Goal: Answer question/provide support: Share knowledge or assist other users

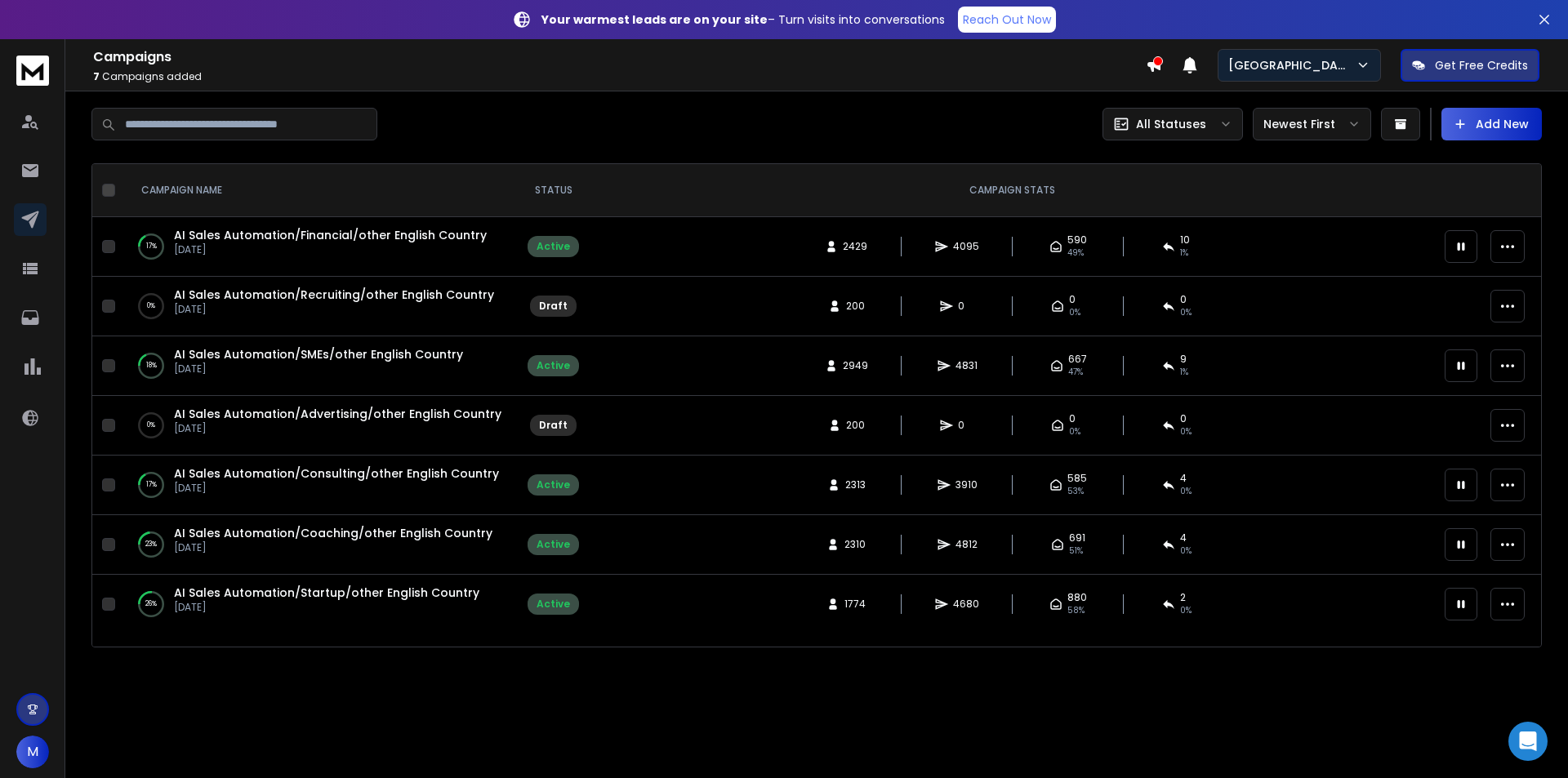
click at [1373, 54] on button "[GEOGRAPHIC_DATA]" at bounding box center [1298, 65] width 164 height 33
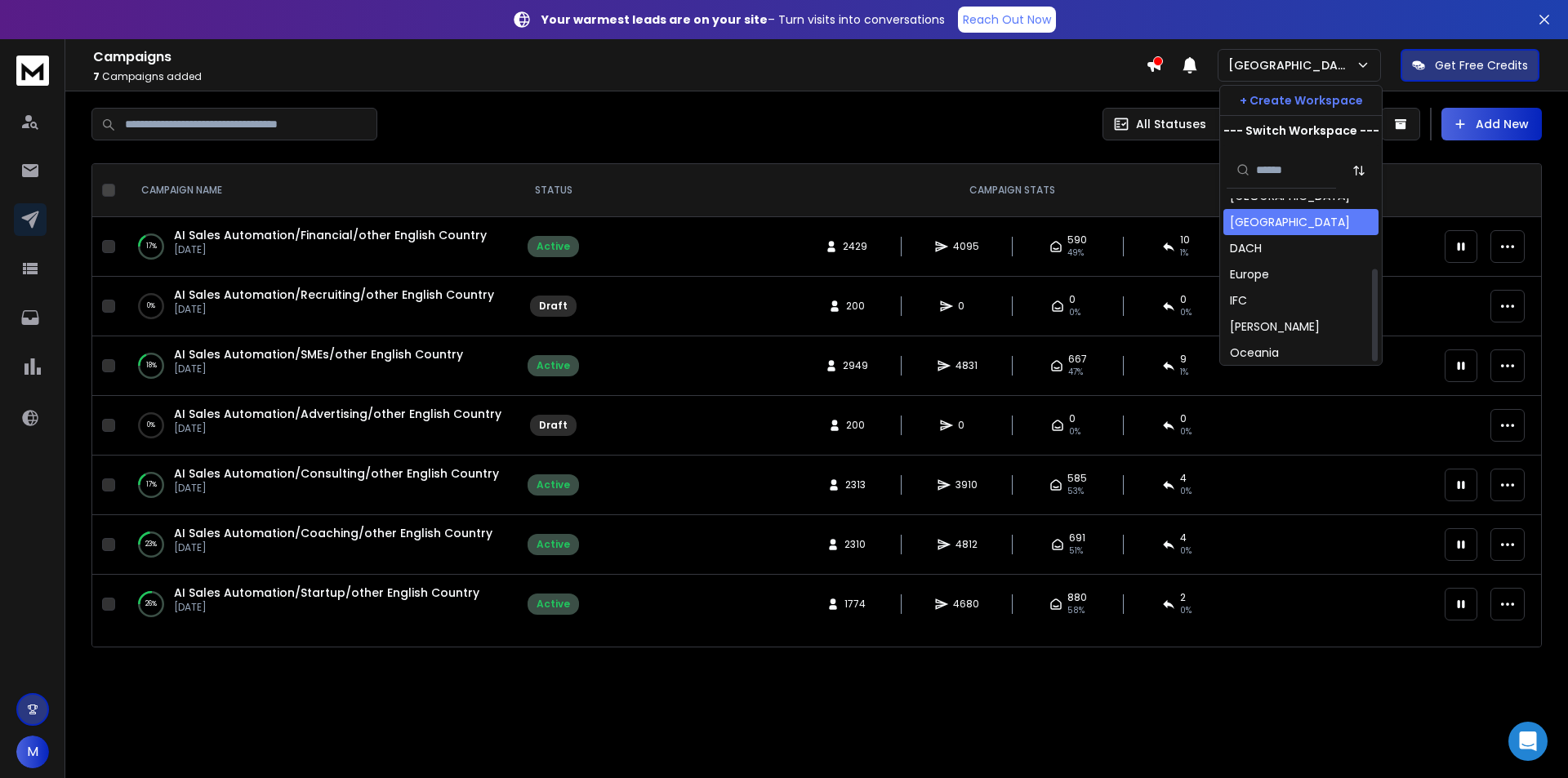
scroll to position [124, 0]
click at [1246, 352] on div "USA" at bounding box center [1300, 364] width 155 height 26
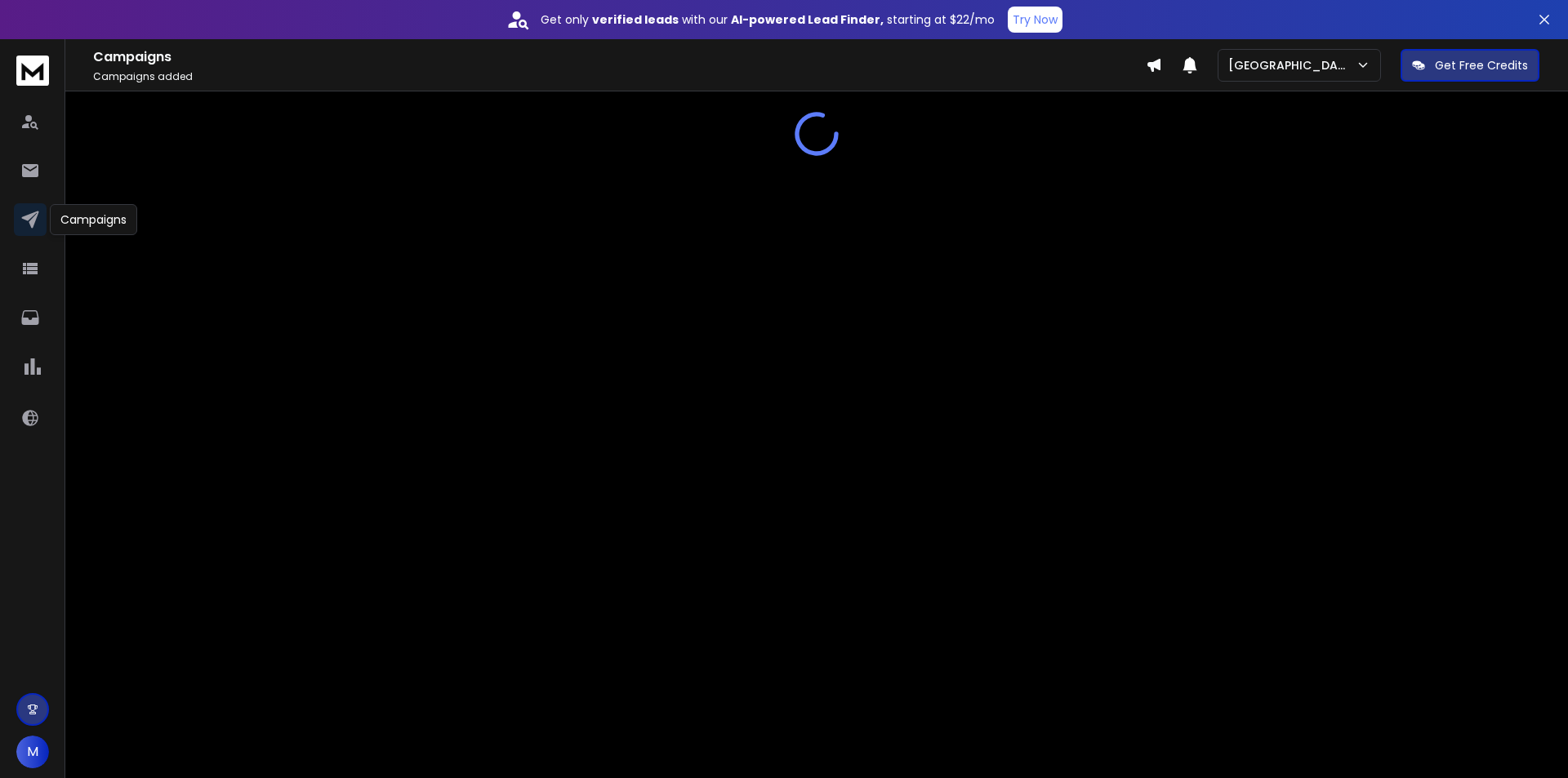
click at [31, 223] on icon at bounding box center [30, 220] width 17 height 17
click at [28, 218] on icon at bounding box center [30, 220] width 17 height 17
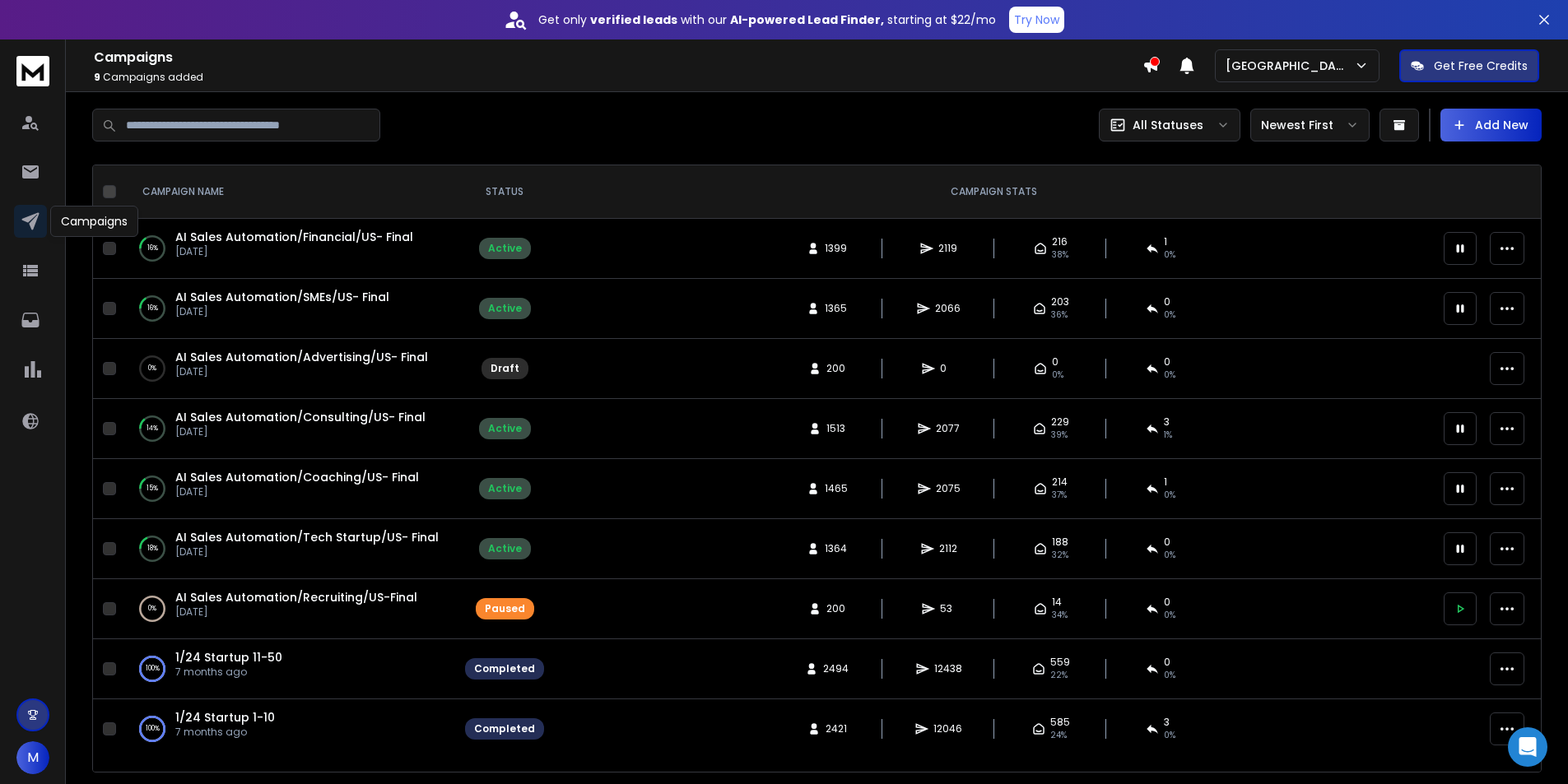
click at [26, 222] on icon at bounding box center [30, 221] width 20 height 20
click at [26, 325] on icon at bounding box center [30, 319] width 17 height 15
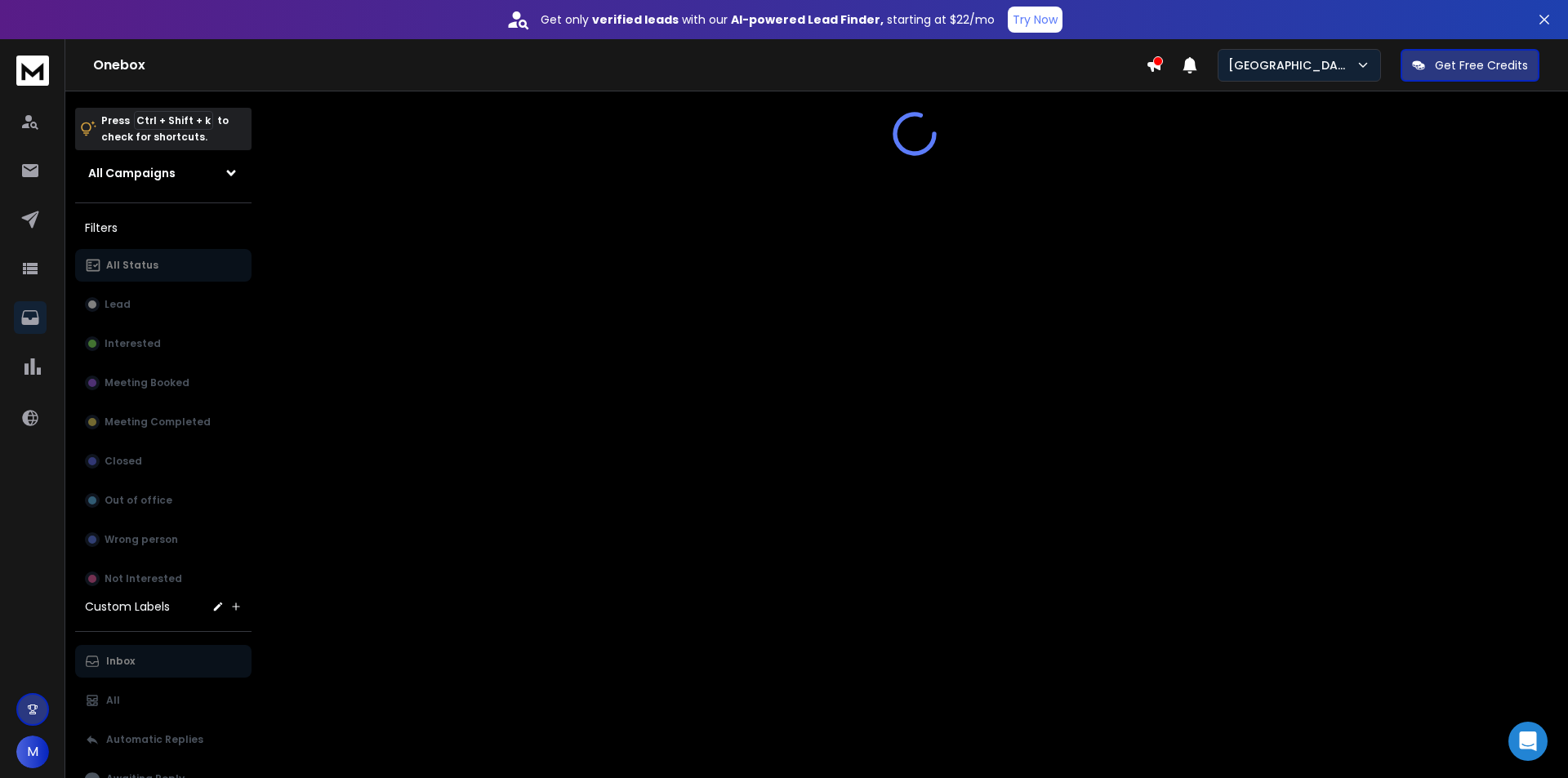
click at [1364, 66] on icon "button" at bounding box center [1362, 64] width 8 height 4
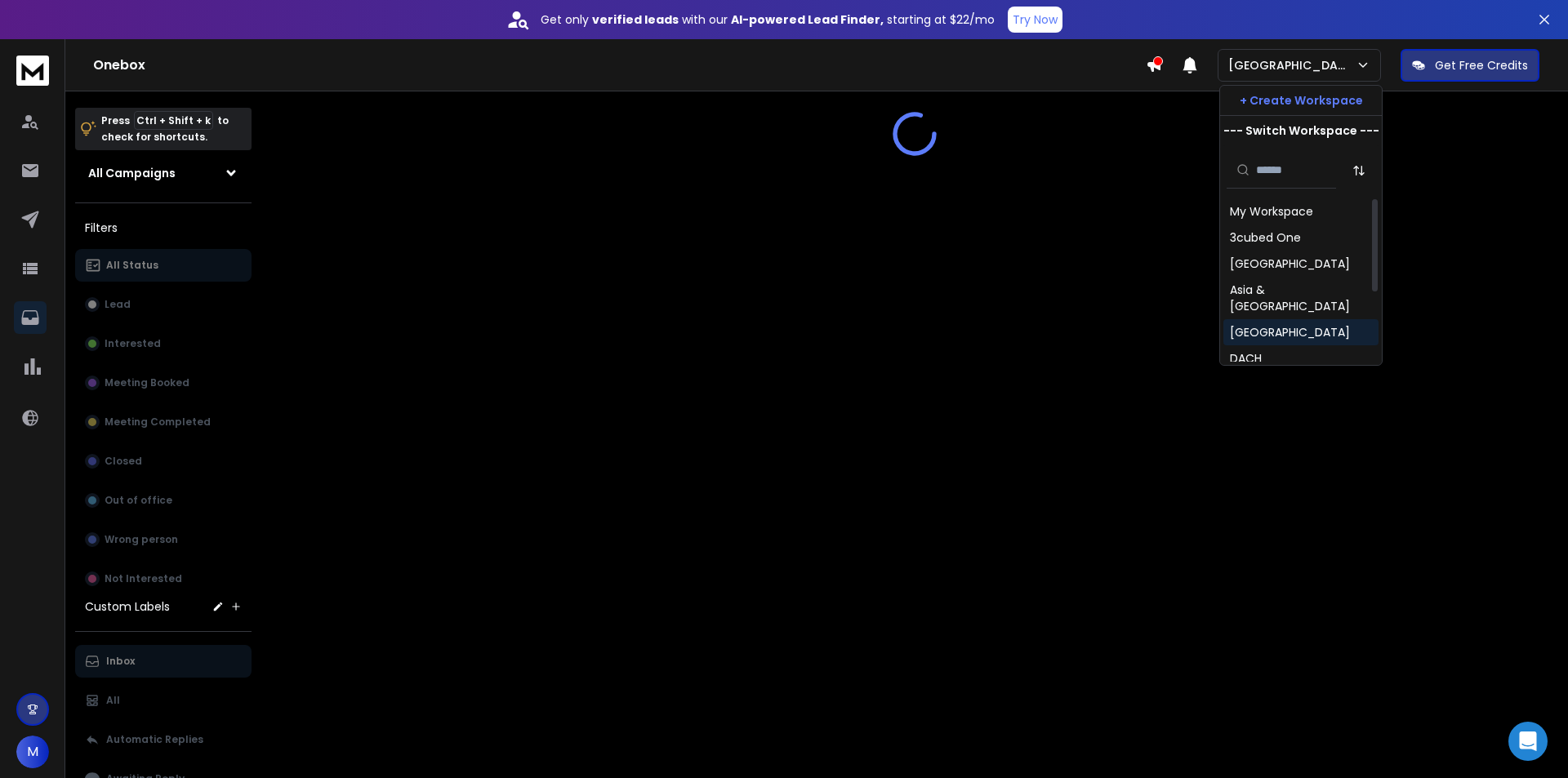
click at [1259, 324] on div "[GEOGRAPHIC_DATA]" at bounding box center [1290, 331] width 120 height 16
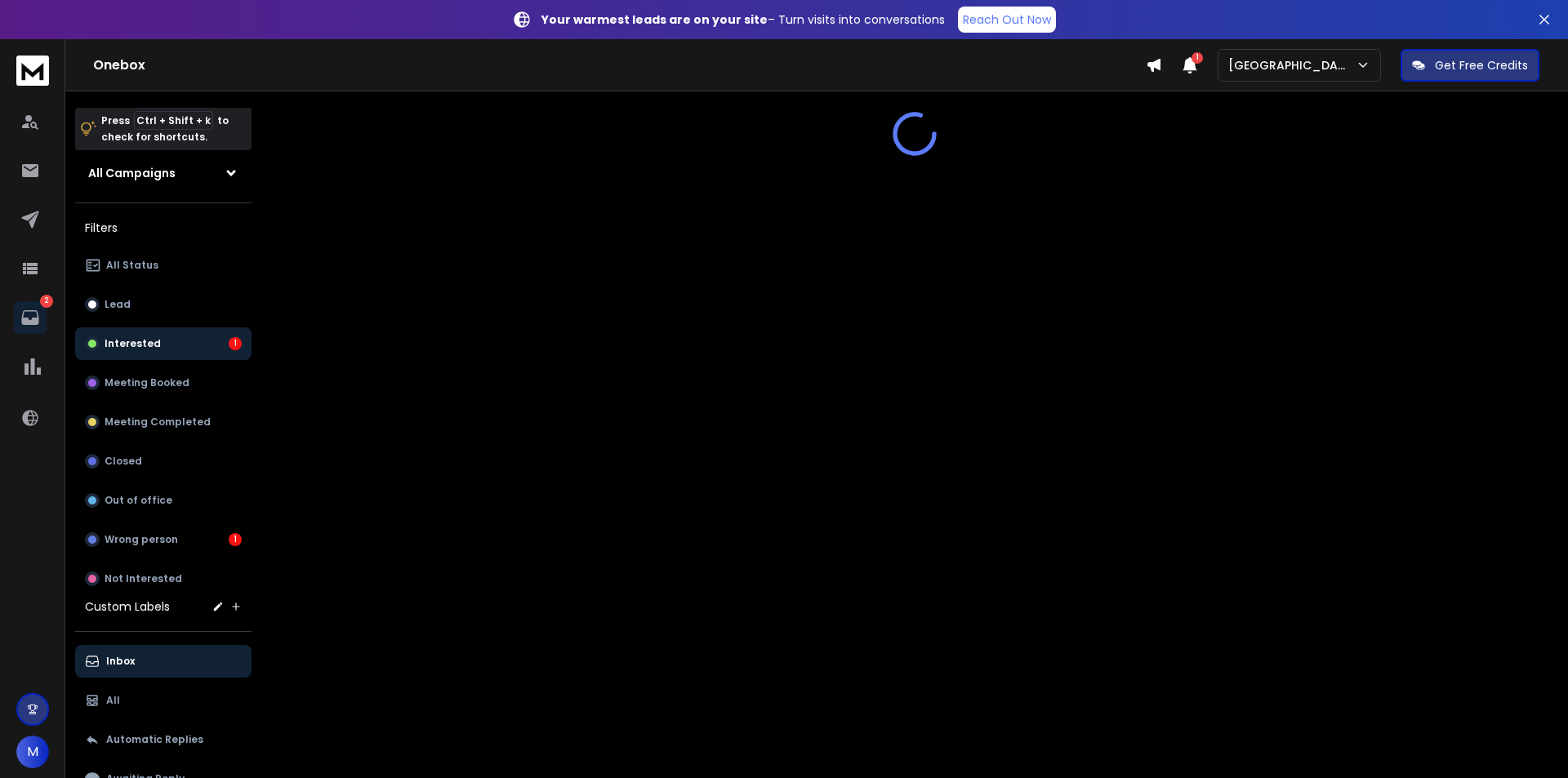
click at [153, 345] on p "Interested" at bounding box center [132, 343] width 56 height 13
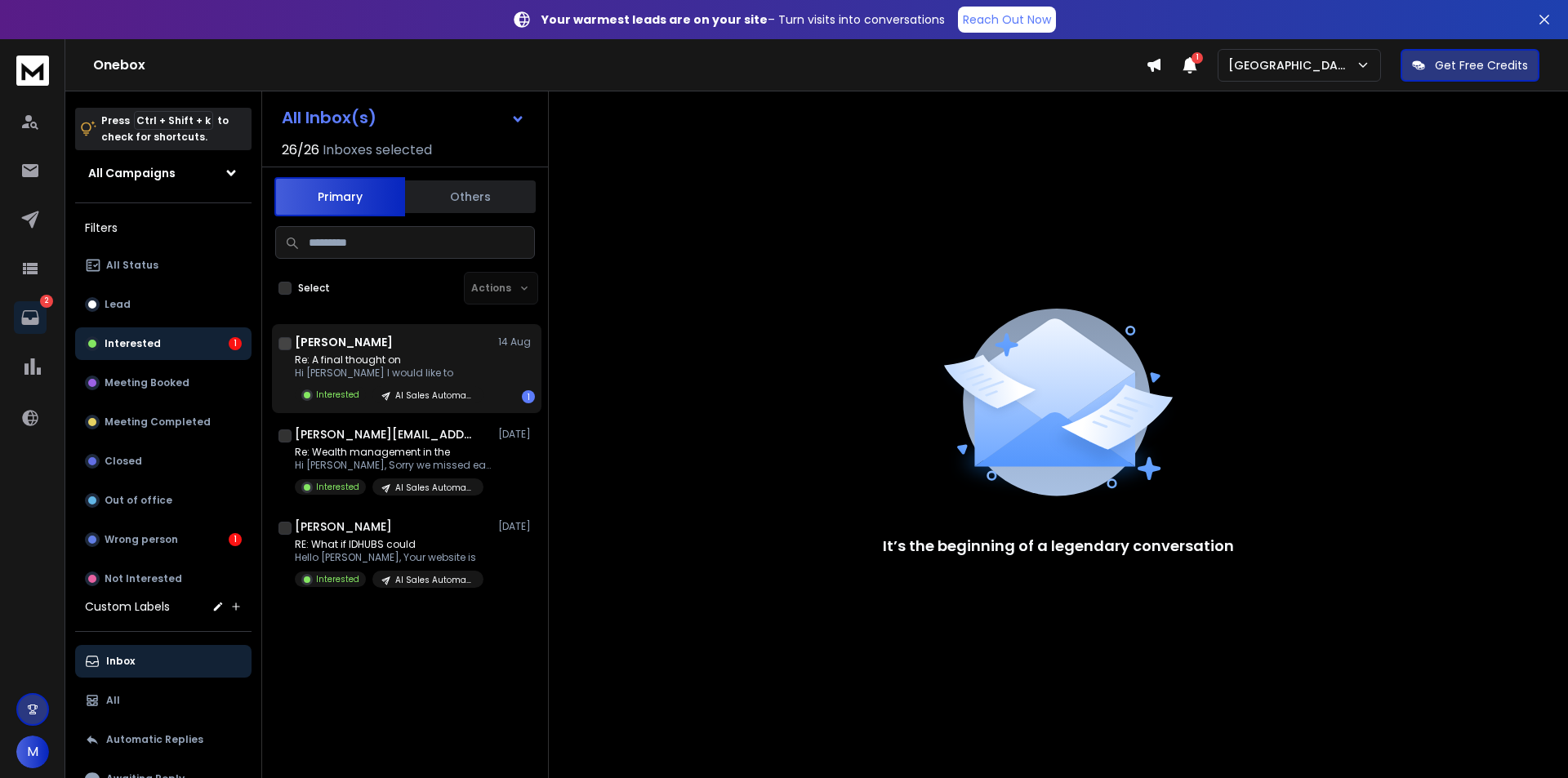
click at [435, 370] on p "Hi [PERSON_NAME] I would like to" at bounding box center [389, 373] width 189 height 13
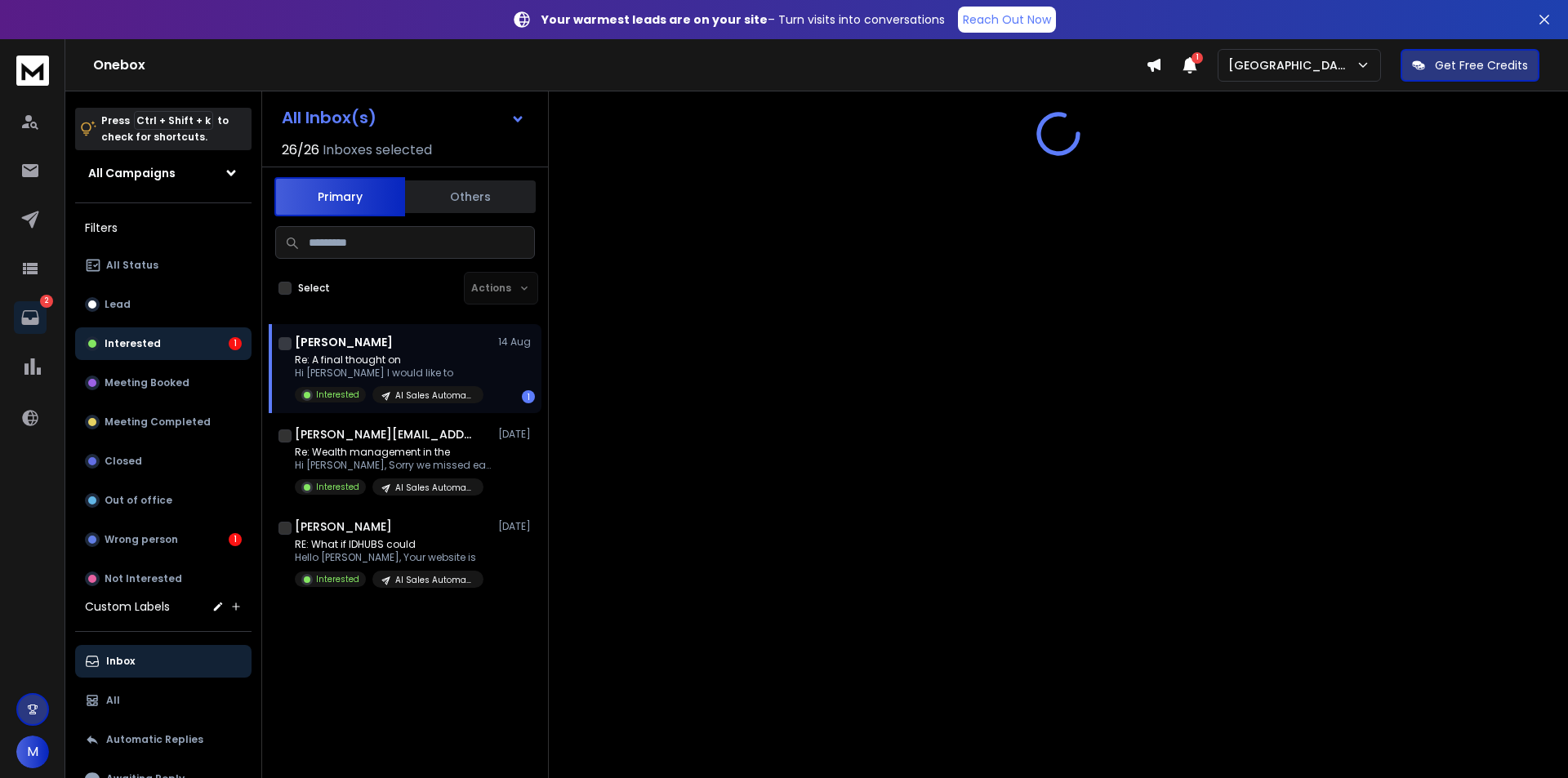
click at [441, 362] on p "Re: A final thought on" at bounding box center [389, 359] width 189 height 13
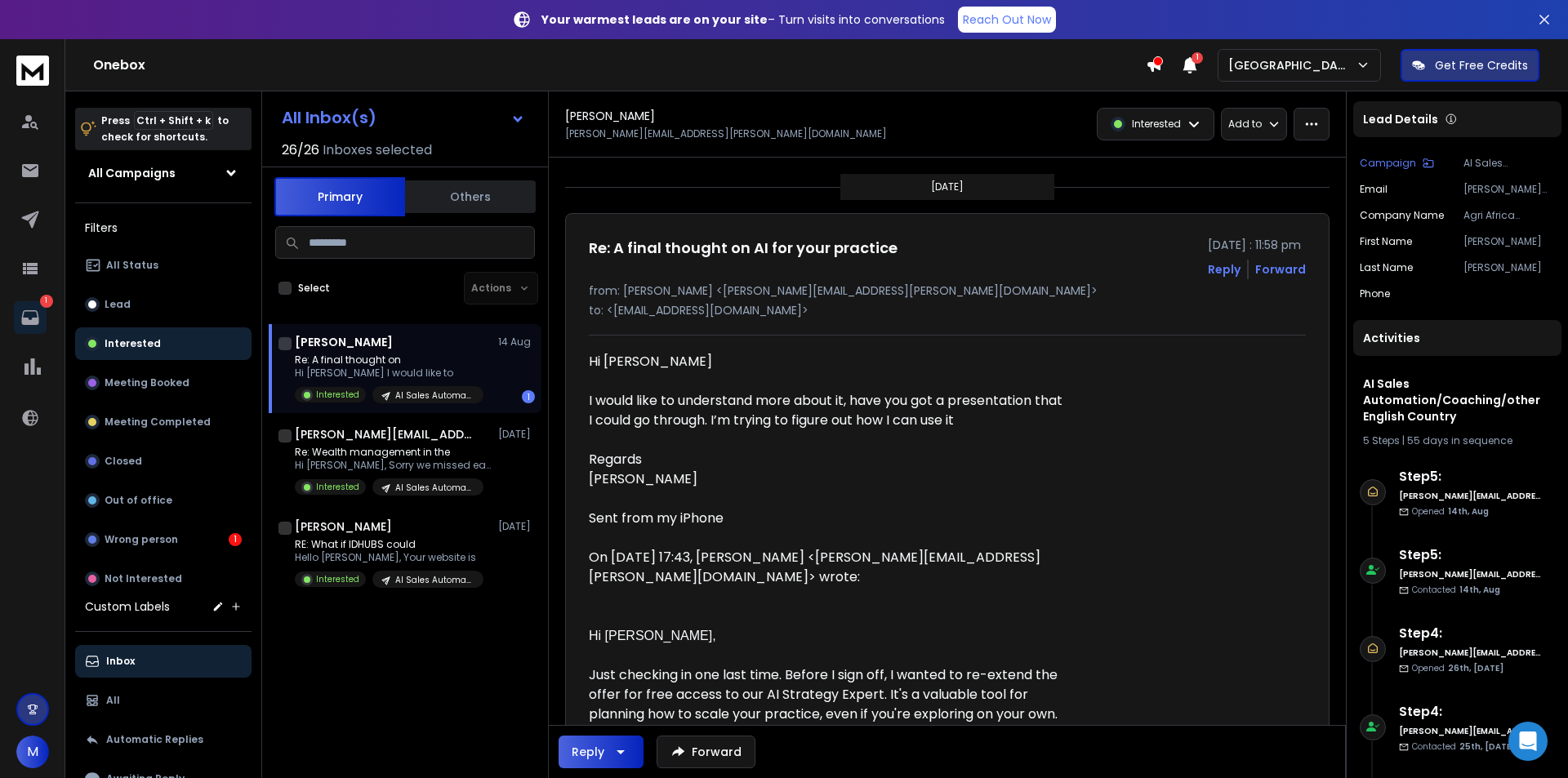
click at [188, 340] on button "Interested" at bounding box center [164, 343] width 176 height 33
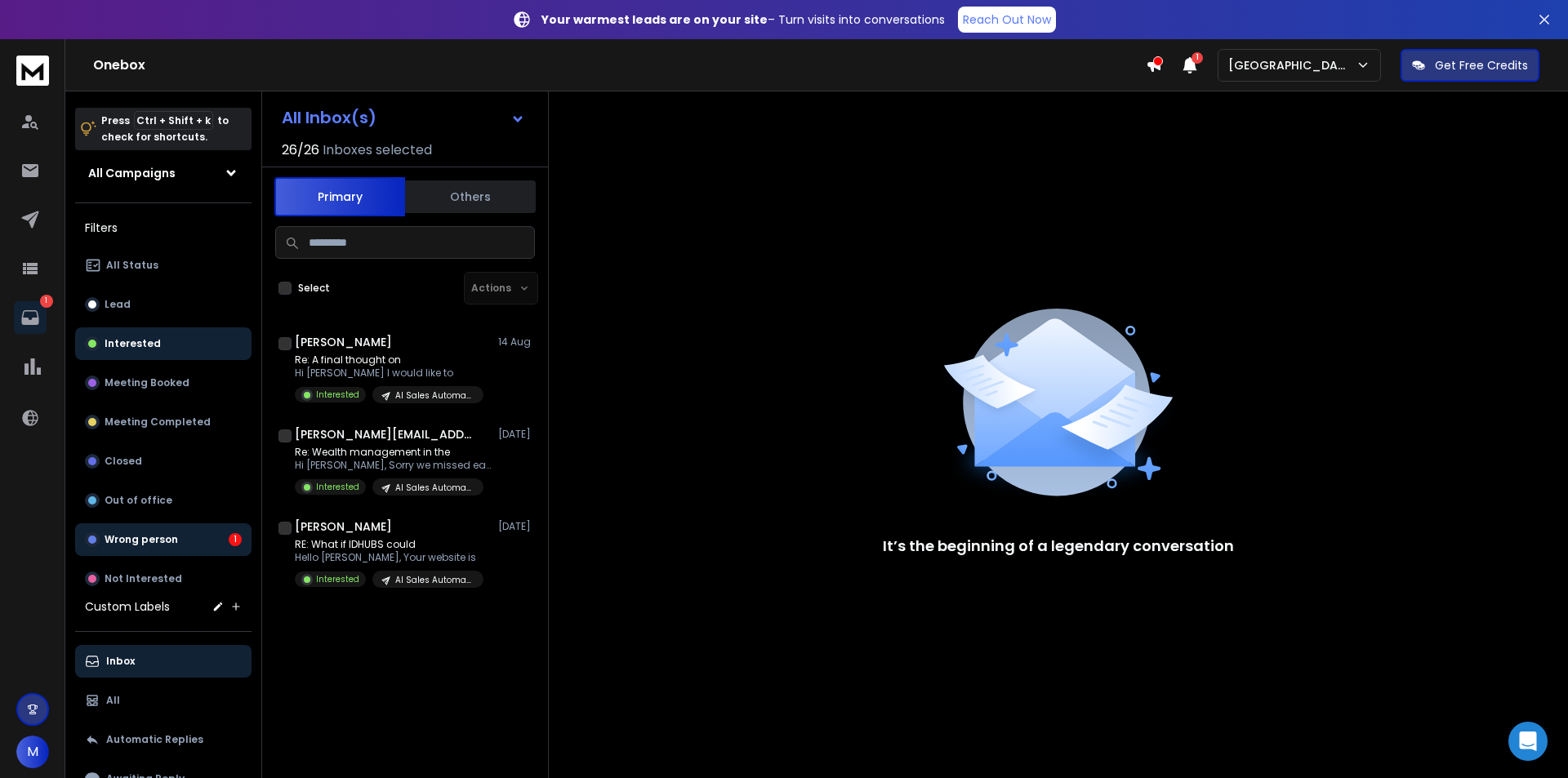
click at [164, 543] on p "Wrong person" at bounding box center [141, 539] width 74 height 13
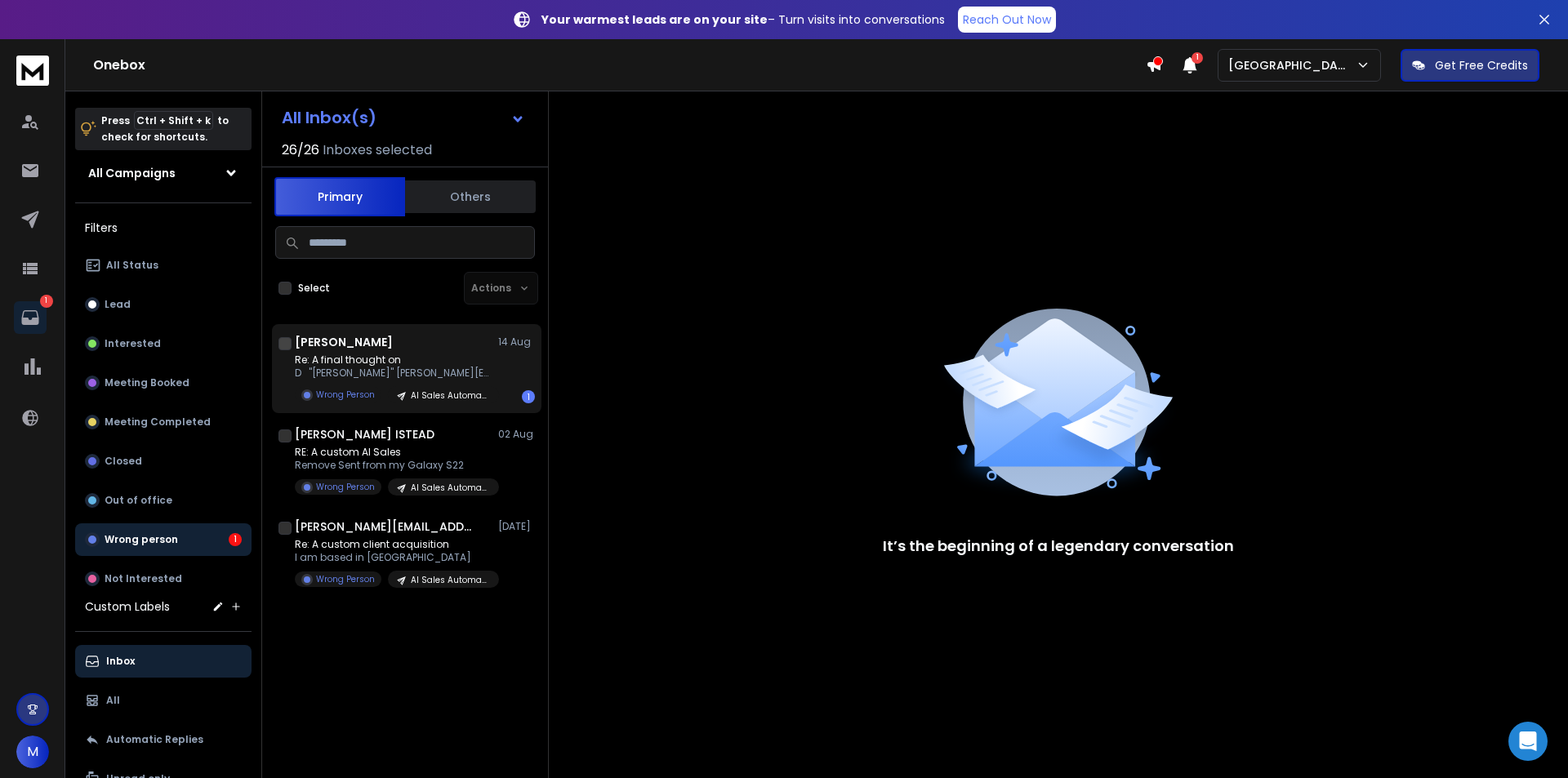
click at [428, 336] on div "[PERSON_NAME] [DATE]" at bounding box center [414, 342] width 240 height 16
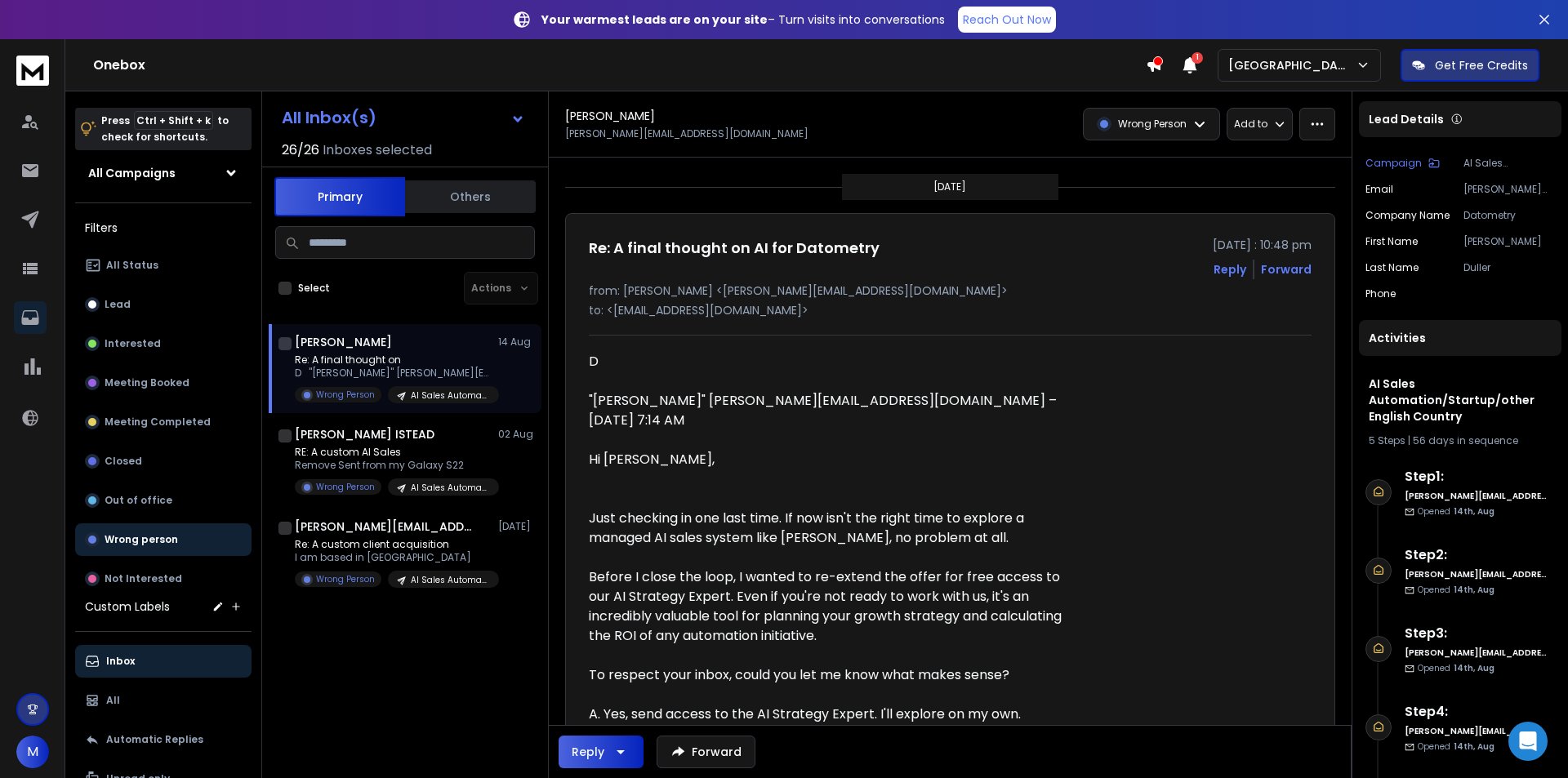
click at [1204, 126] on icon at bounding box center [1199, 125] width 10 height 6
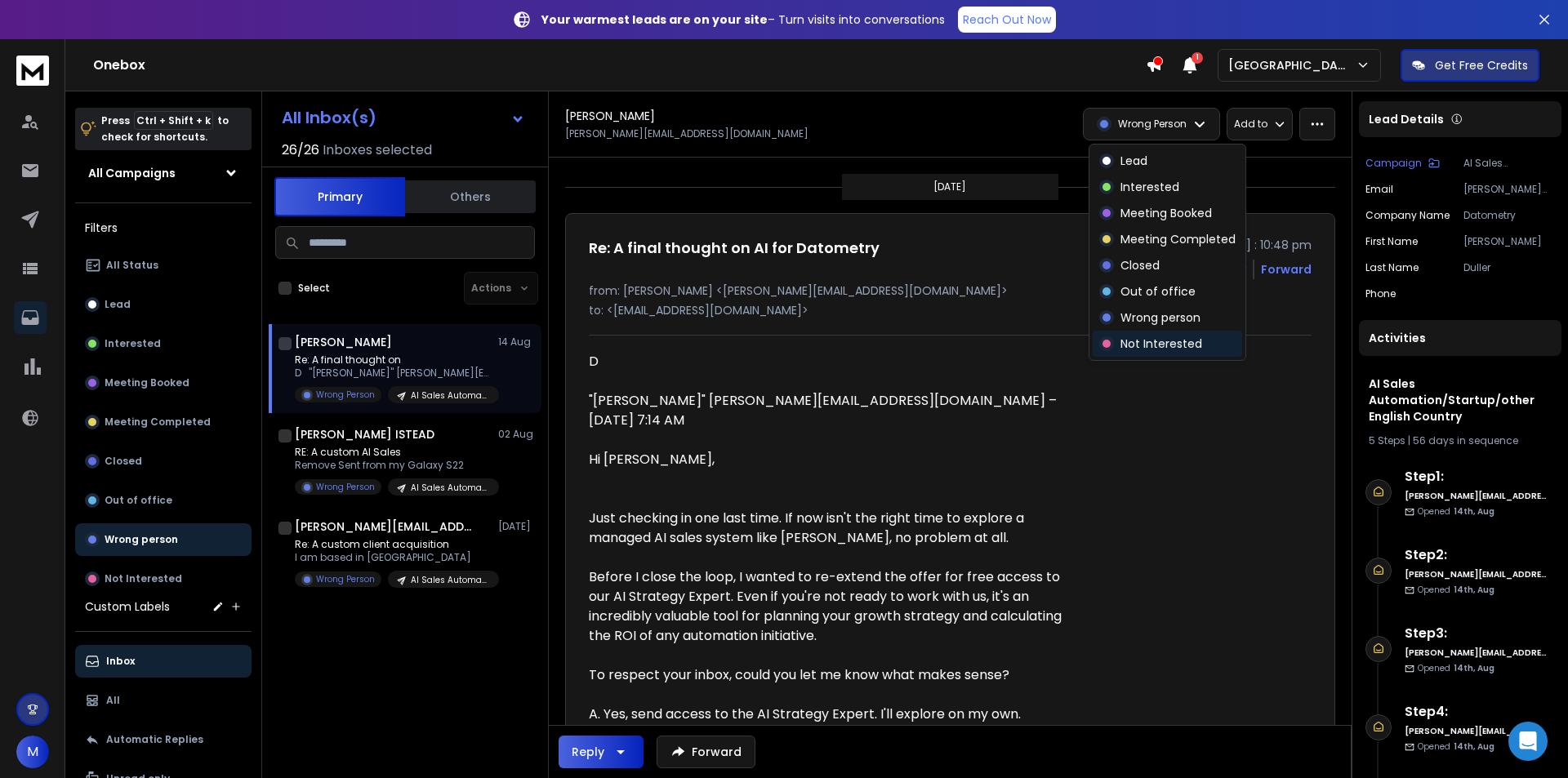
click at [1110, 342] on span at bounding box center [1106, 343] width 14 height 14
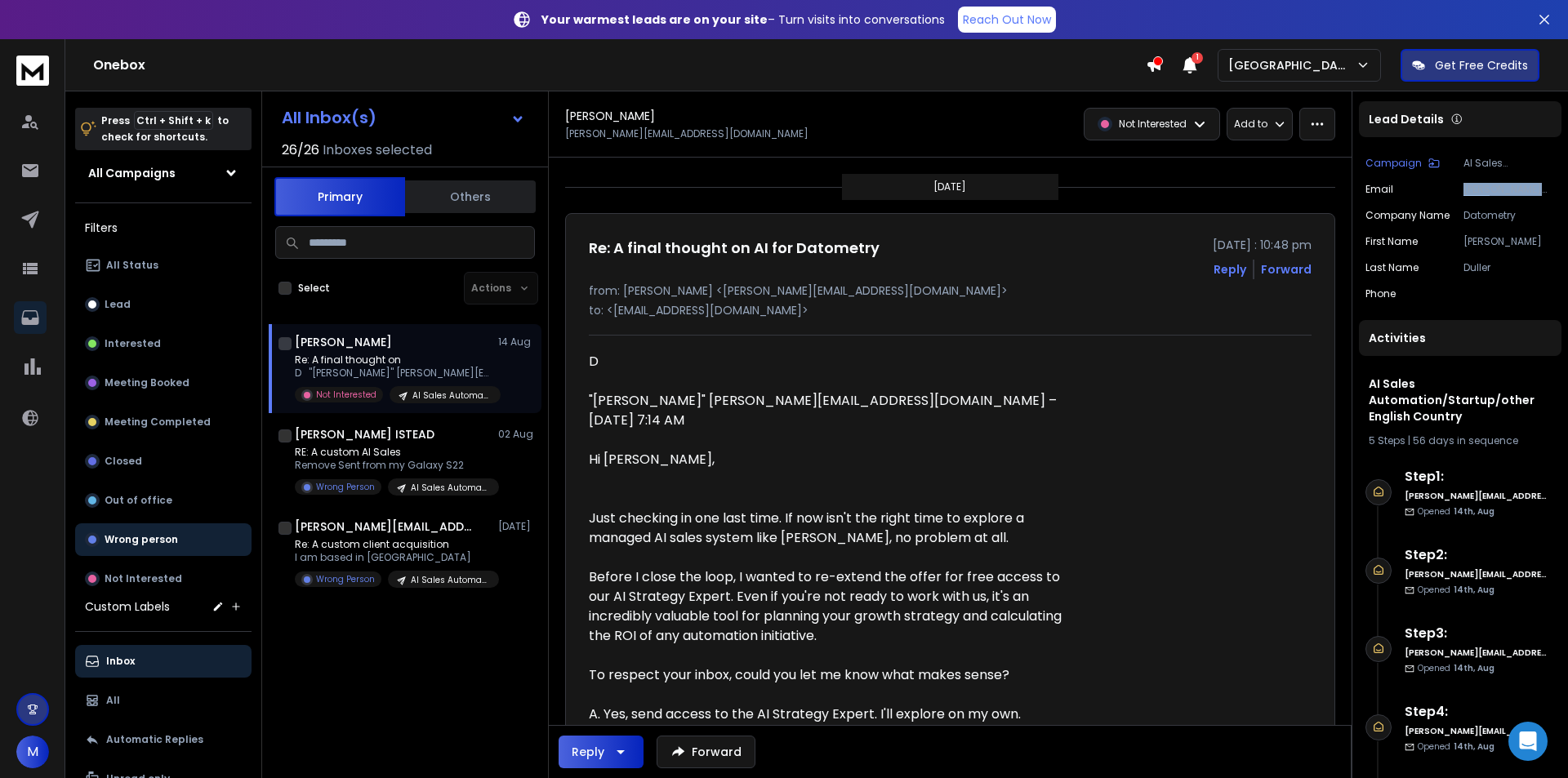
drag, startPoint x: 1457, startPoint y: 191, endPoint x: 1558, endPoint y: 191, distance: 101.0
click at [1558, 191] on div "Lead Details Campaign AI Sales Automation/Startup/other English Country Email […" at bounding box center [1459, 481] width 216 height 778
copy p "[PERSON_NAME][EMAIL_ADDRESS][DOMAIN_NAME]"
drag, startPoint x: 1454, startPoint y: 242, endPoint x: 1511, endPoint y: 242, distance: 57.0
click at [1511, 242] on div "First Name [PERSON_NAME]" at bounding box center [1460, 241] width 189 height 13
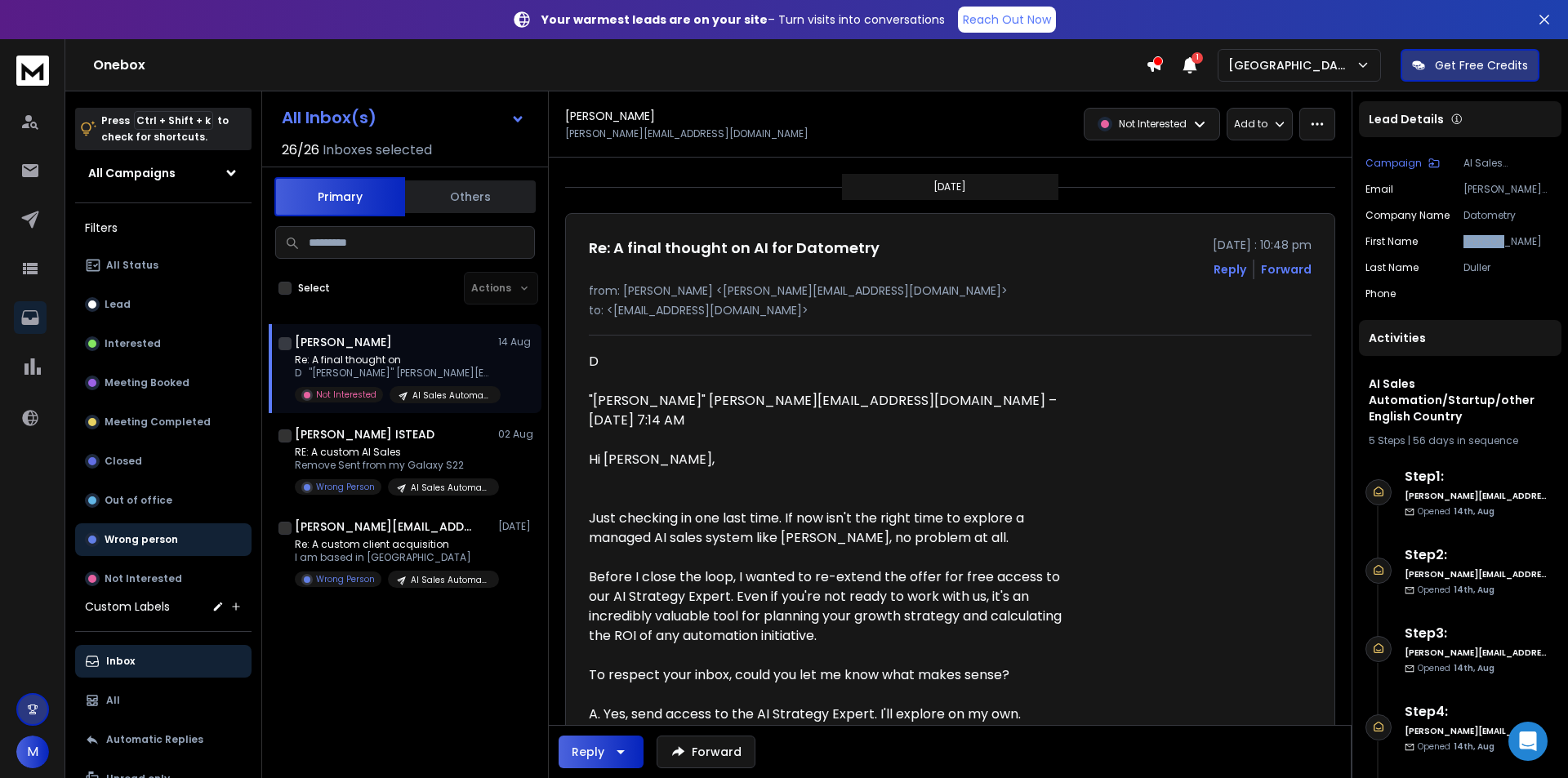
copy p "[PERSON_NAME]"
drag, startPoint x: 1453, startPoint y: 265, endPoint x: 1494, endPoint y: 266, distance: 41.0
click at [1494, 266] on div "Last Name [PERSON_NAME]" at bounding box center [1460, 267] width 189 height 13
copy p "Duller"
drag, startPoint x: 612, startPoint y: 314, endPoint x: 717, endPoint y: 313, distance: 105.0
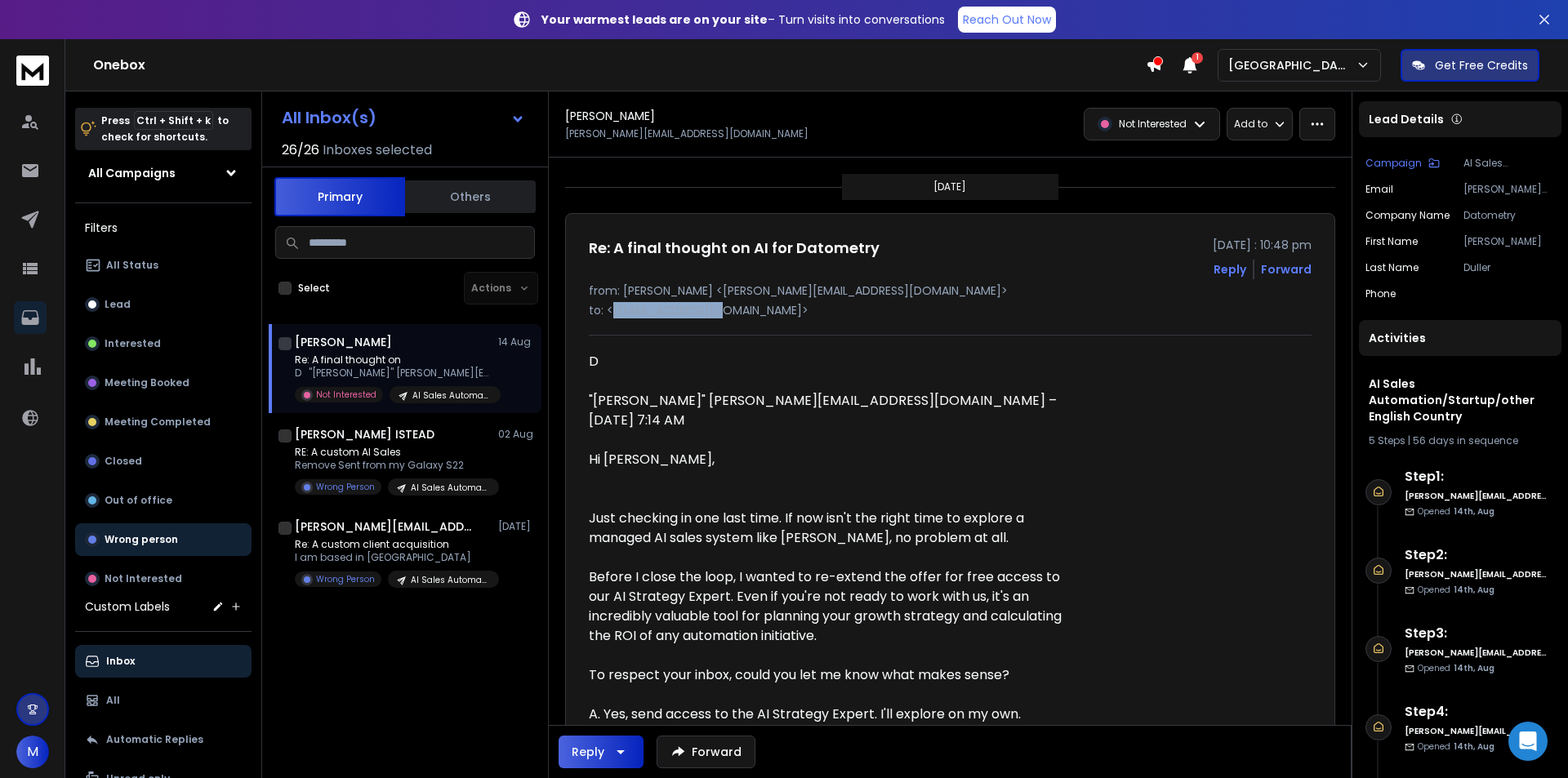
click at [717, 313] on p "to: <[EMAIL_ADDRESS][DOMAIN_NAME]>" at bounding box center [950, 309] width 723 height 16
copy p "[EMAIL_ADDRESS][DOMAIN_NAME]"
drag, startPoint x: 1372, startPoint y: 383, endPoint x: 1468, endPoint y: 416, distance: 101.5
click at [1468, 416] on h1 "AI Sales Automation/Startup/other English Country" at bounding box center [1460, 400] width 183 height 49
copy h1 "AI Sales Automation/Startup/other English Country"
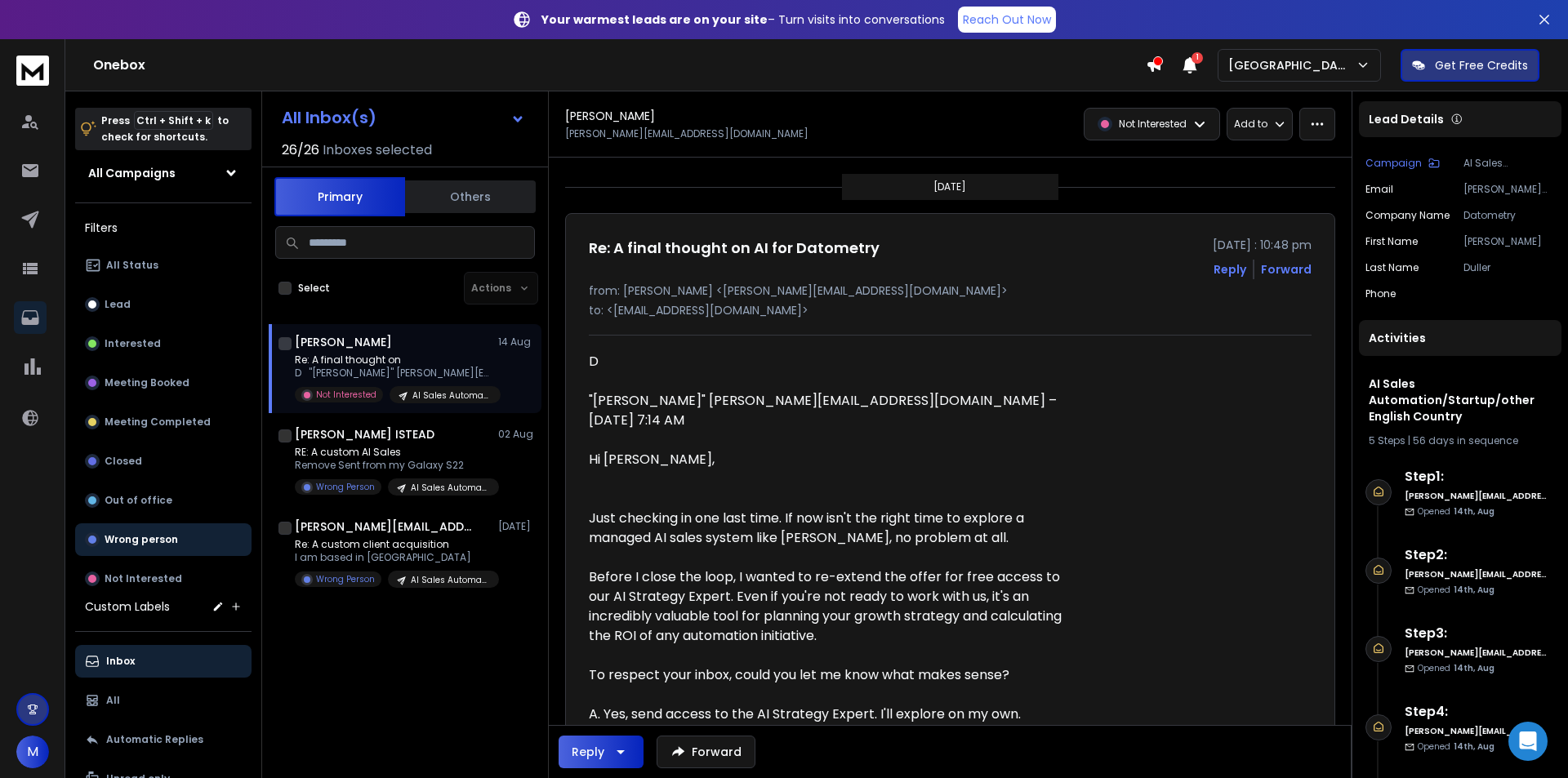
click at [1475, 349] on div "Activities" at bounding box center [1460, 338] width 203 height 36
click at [120, 347] on p "Interested" at bounding box center [132, 343] width 56 height 13
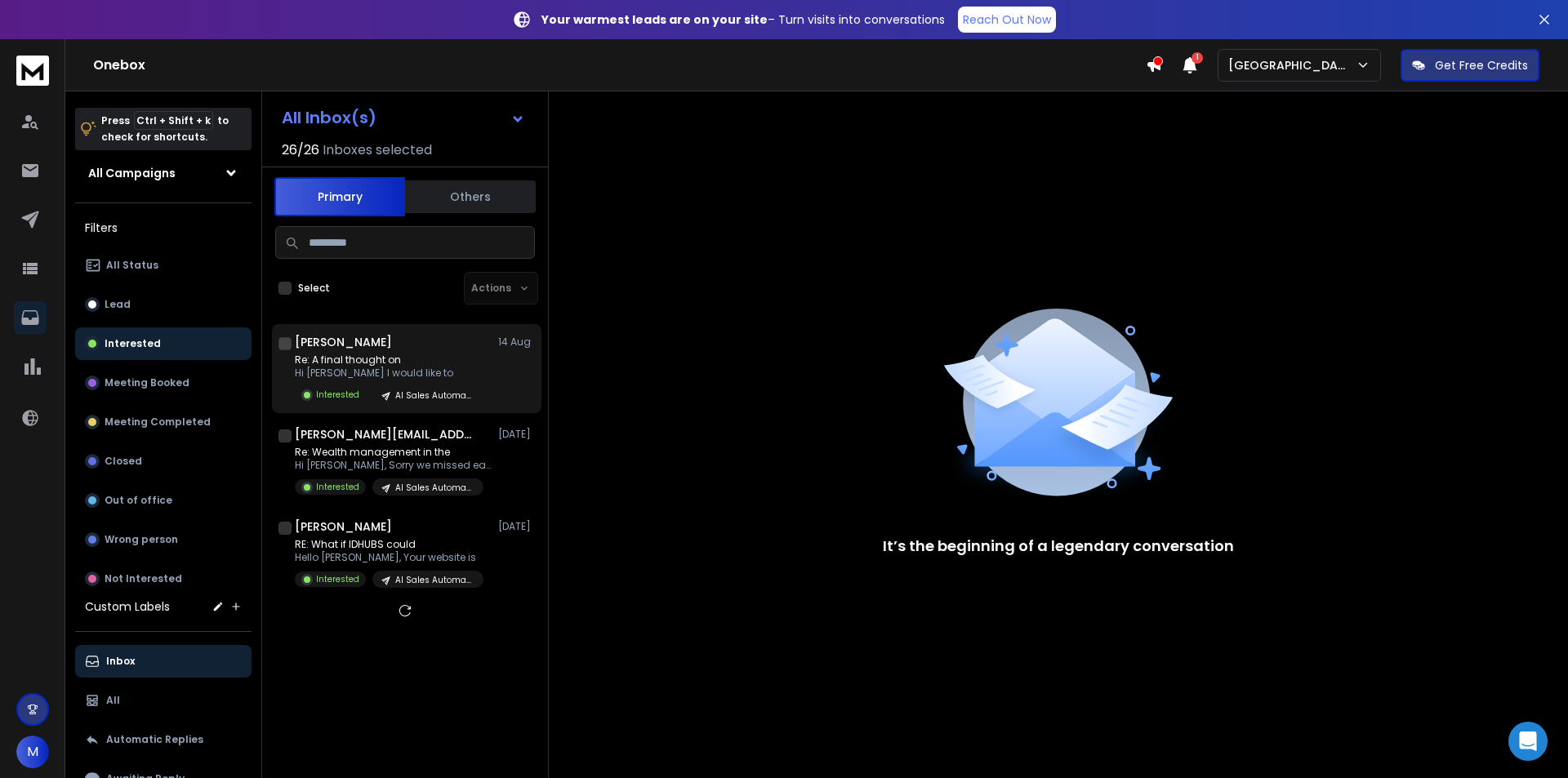
click at [433, 344] on div "[PERSON_NAME] [DATE]" at bounding box center [414, 342] width 240 height 16
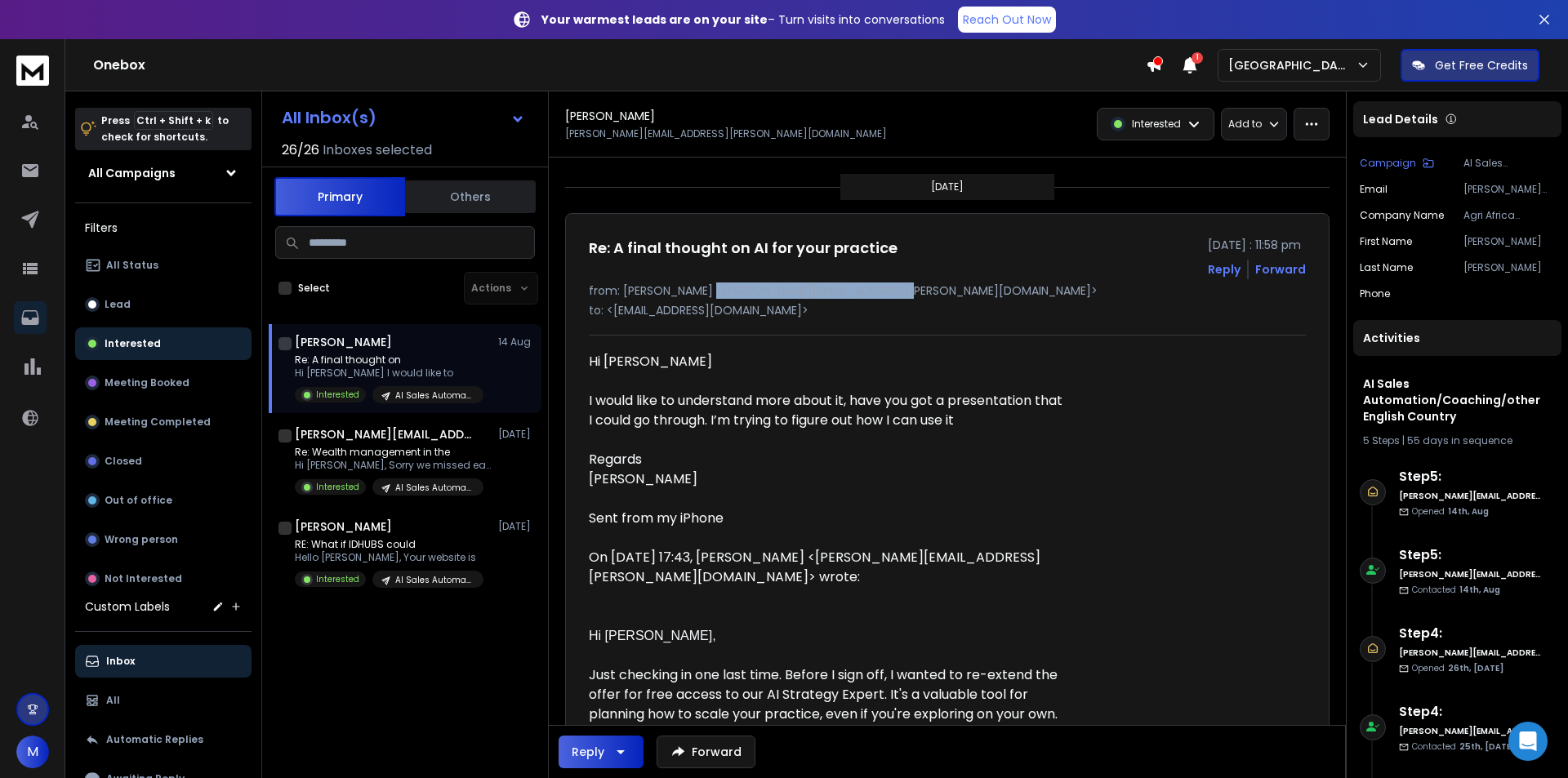
drag, startPoint x: 702, startPoint y: 292, endPoint x: 880, endPoint y: 284, distance: 178.2
click at [880, 284] on p "from: [PERSON_NAME] <[PERSON_NAME][EMAIL_ADDRESS][PERSON_NAME][DOMAIN_NAME]>" at bounding box center [948, 290] width 717 height 16
copy p "[PERSON_NAME][EMAIL_ADDRESS][PERSON_NAME][DOMAIN_NAME]"
drag, startPoint x: 1454, startPoint y: 242, endPoint x: 1498, endPoint y: 235, distance: 44.6
click at [1498, 235] on div "First Name [PERSON_NAME]" at bounding box center [1457, 241] width 195 height 13
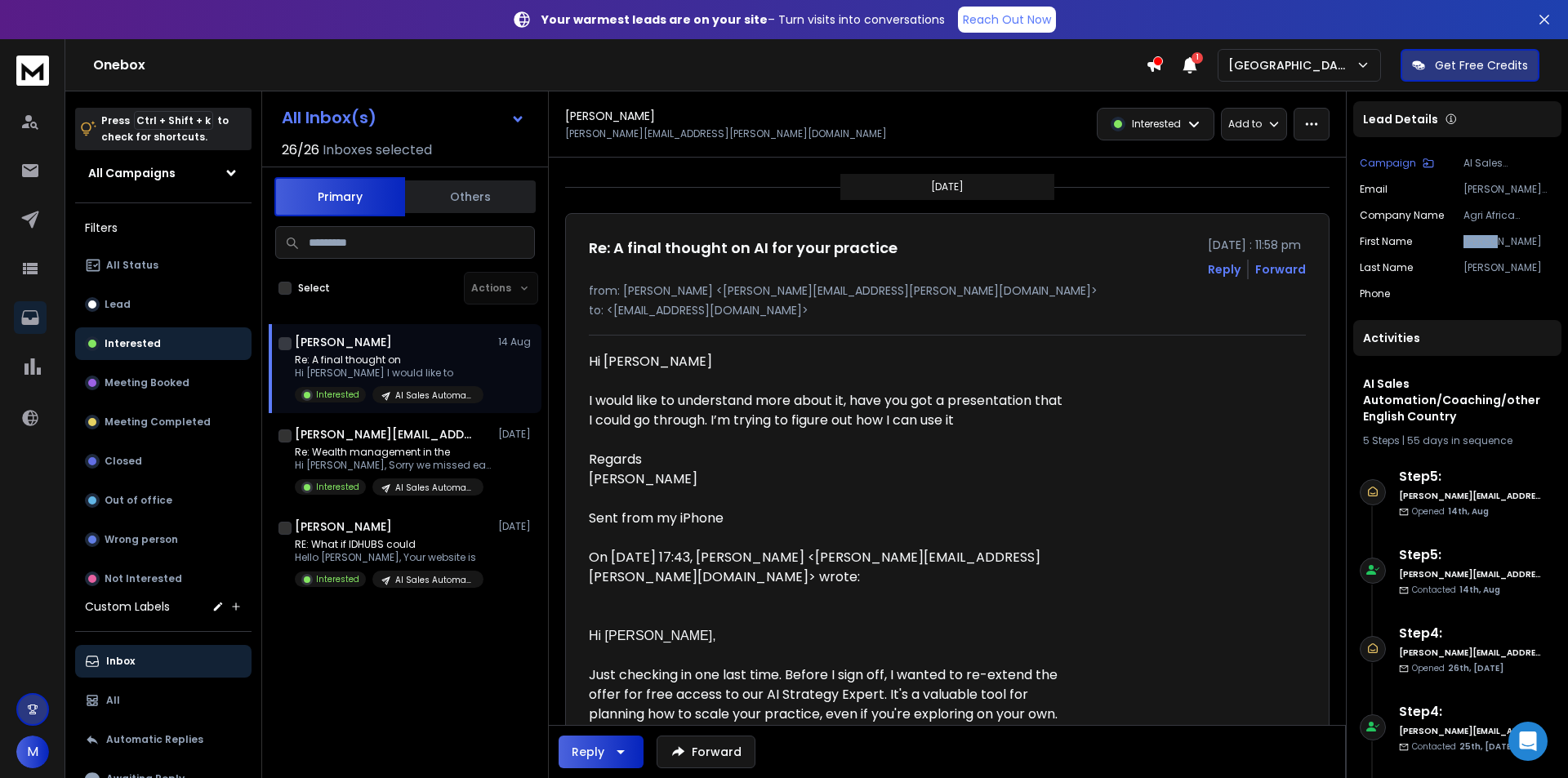
copy p "[PERSON_NAME]"
drag, startPoint x: 1457, startPoint y: 264, endPoint x: 1497, endPoint y: 264, distance: 40.0
click at [1497, 264] on div "Last Name [PERSON_NAME]" at bounding box center [1457, 267] width 195 height 13
copy p "[PERSON_NAME]"
drag, startPoint x: 1357, startPoint y: 371, endPoint x: 1471, endPoint y: 418, distance: 123.3
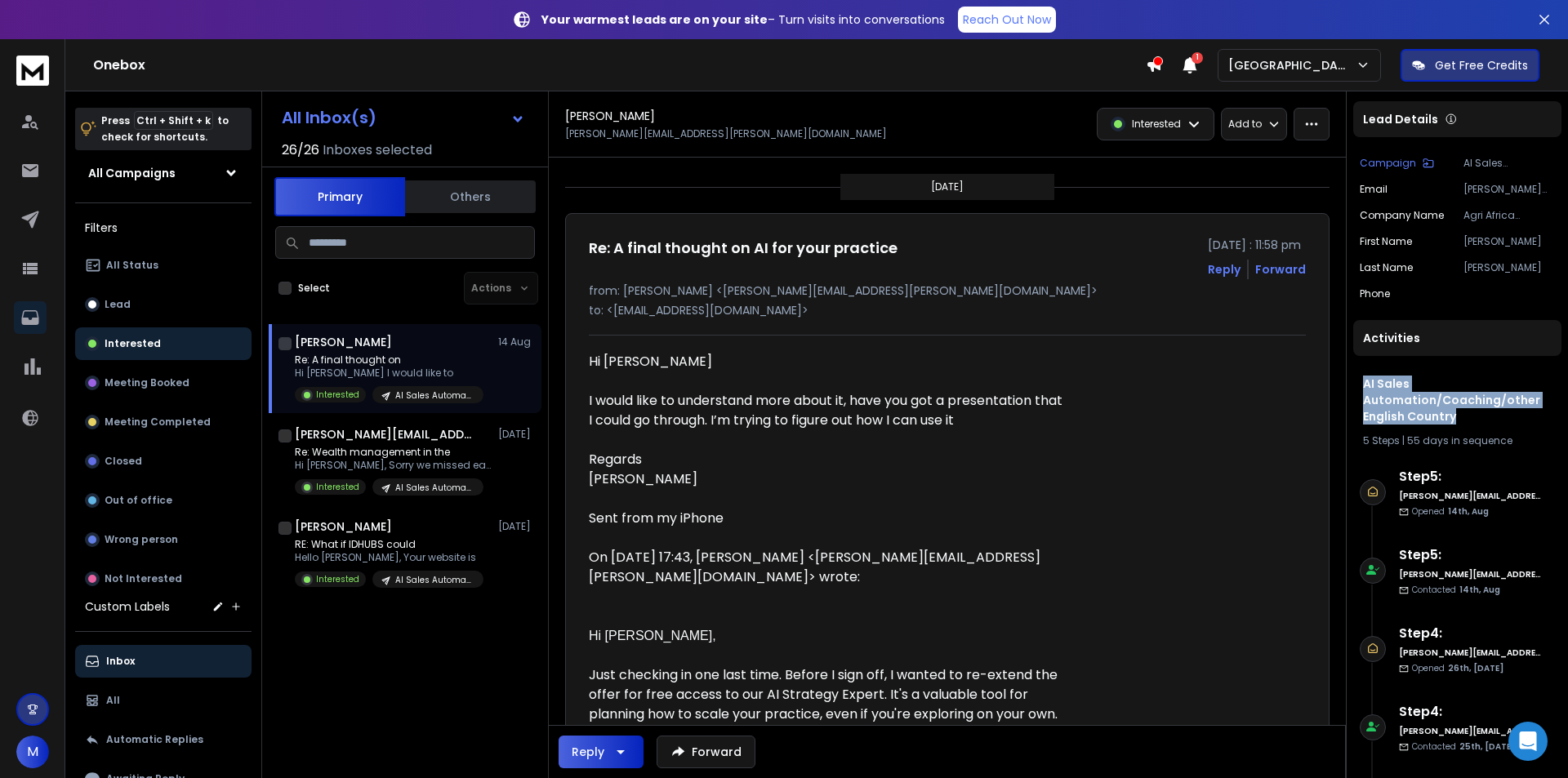
copy h1 "AI Sales Automation/Coaching/other English Country"
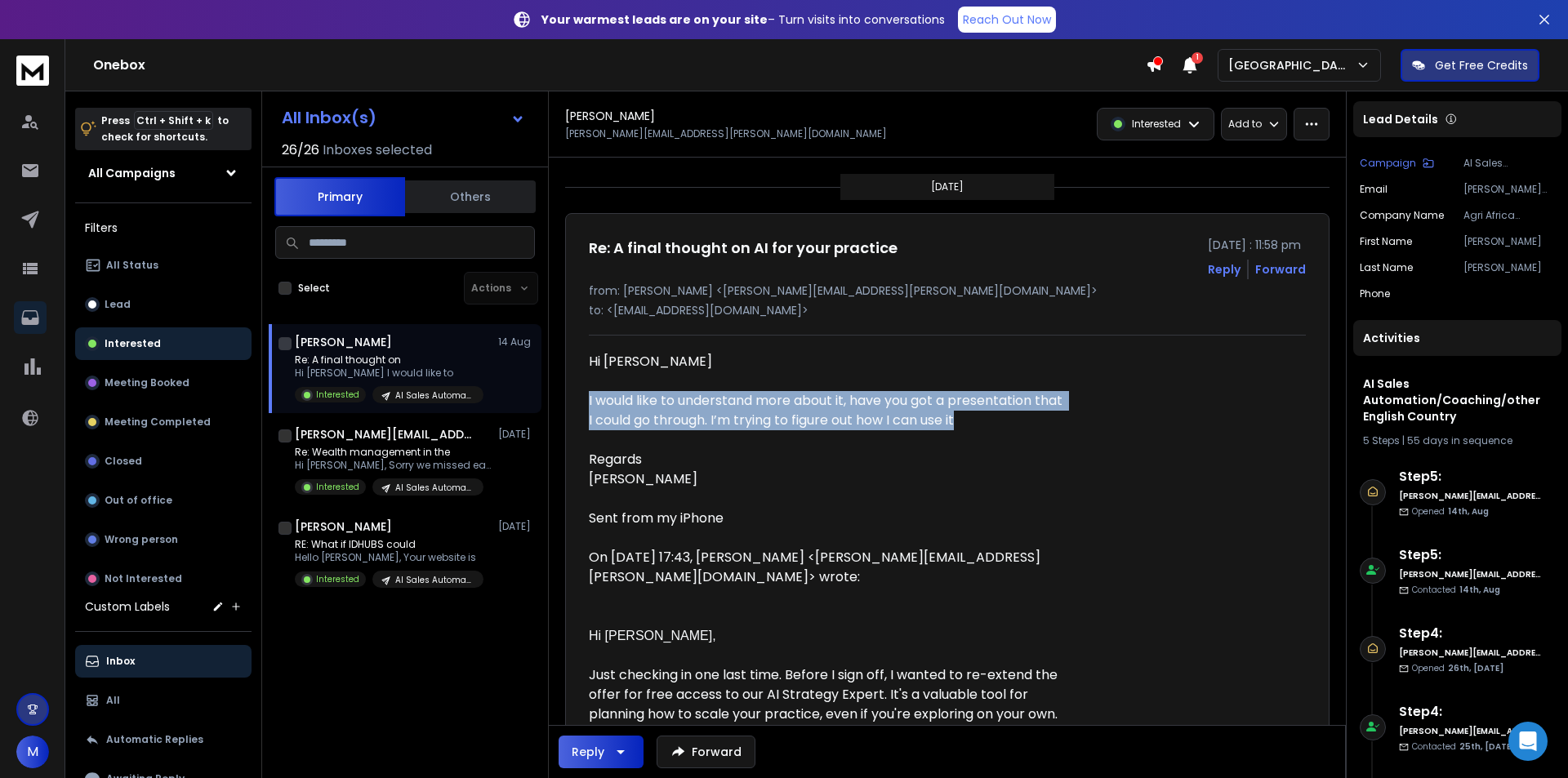
drag, startPoint x: 577, startPoint y: 392, endPoint x: 1004, endPoint y: 427, distance: 428.4
copy div "I would like to understand more about it, have you got a presentation that I co…"
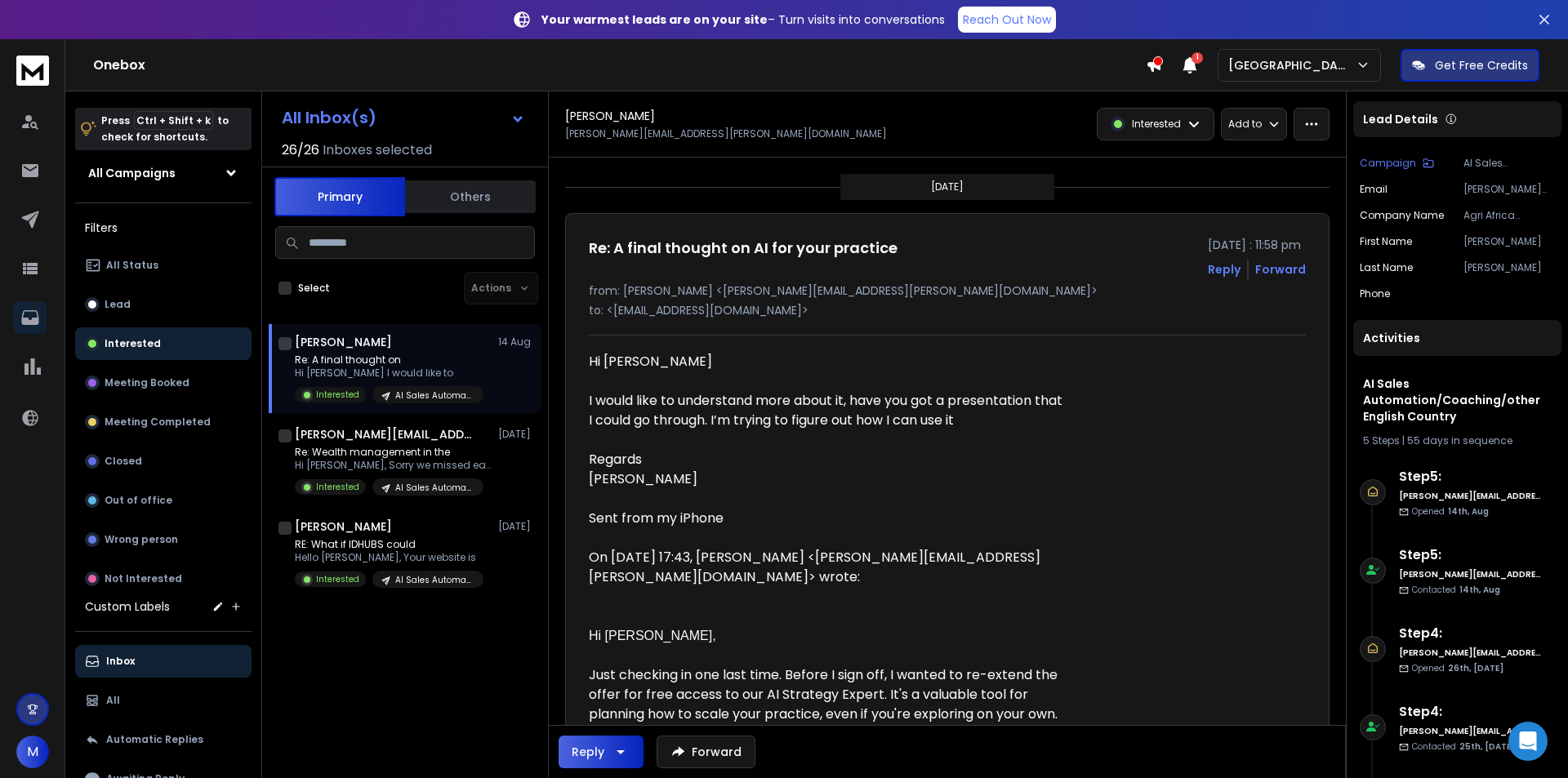
click at [865, 125] on div "[PERSON_NAME] Murray Clark [EMAIL_ADDRESS][PERSON_NAME][DOMAIN_NAME]" at bounding box center [753, 124] width 377 height 33
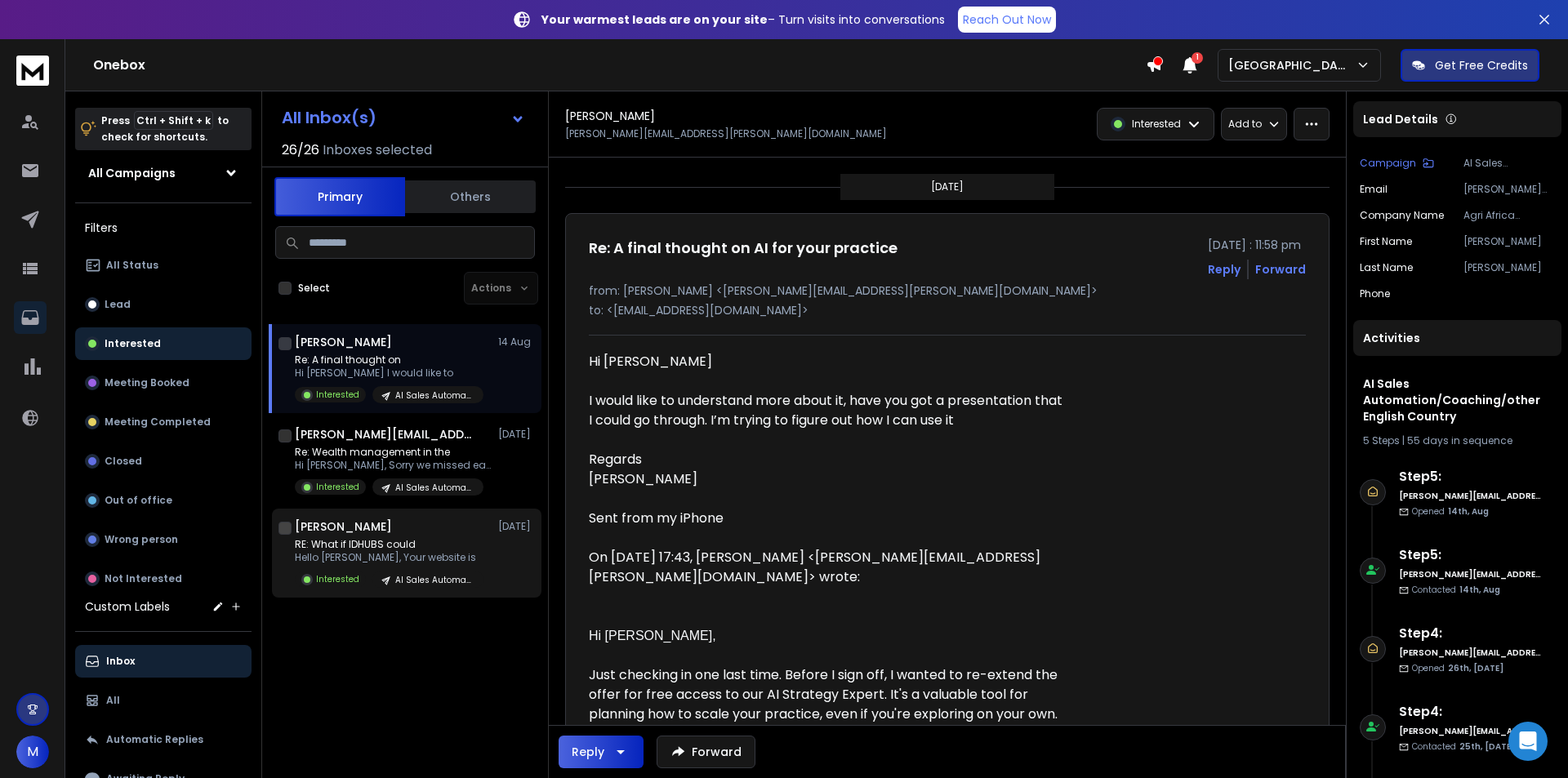
click at [489, 555] on div "RE: What if IDHUBS could Hello [PERSON_NAME], Your website is Interested AI Sal…" at bounding box center [414, 563] width 240 height 50
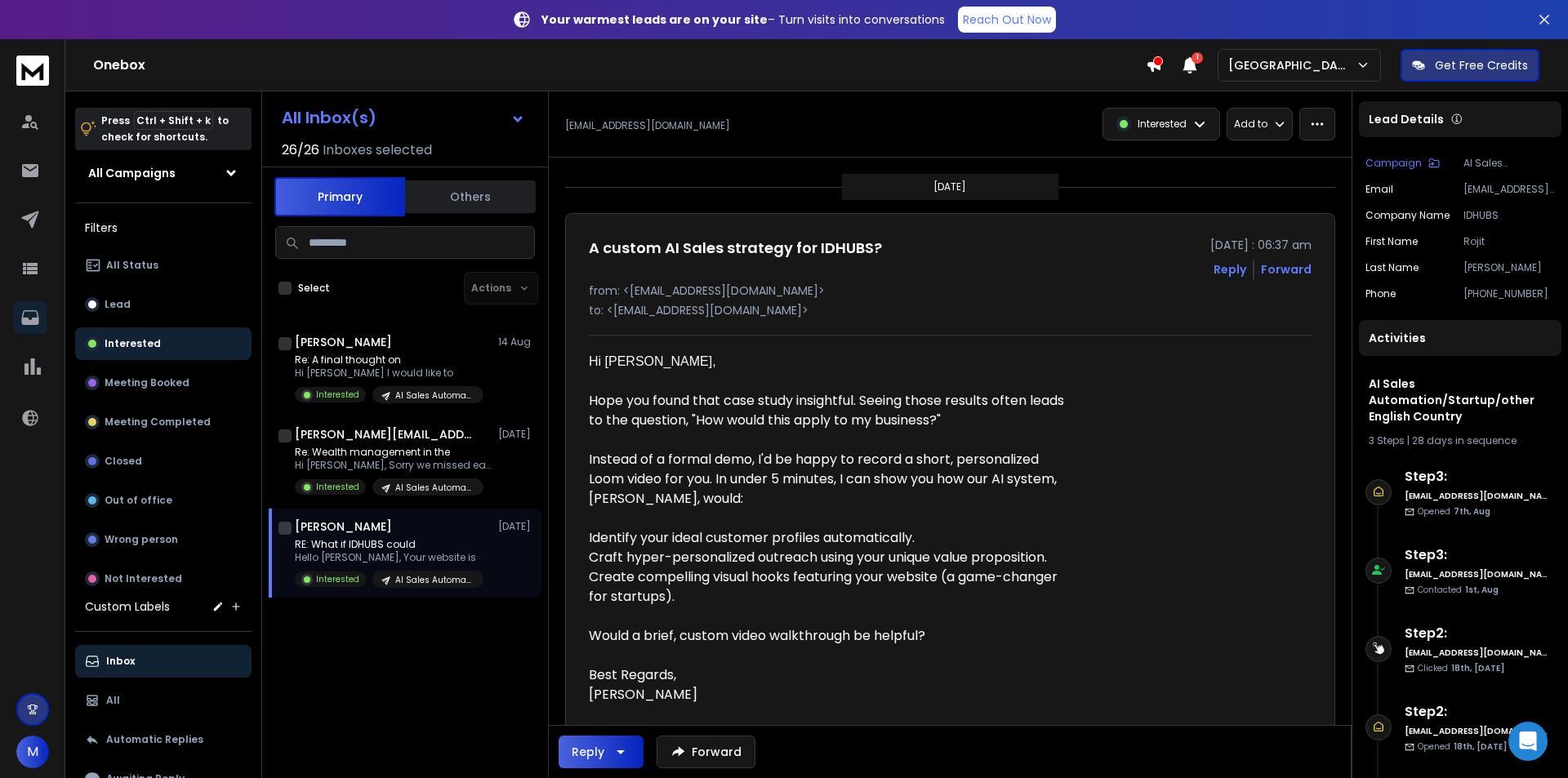
click at [1220, 268] on button "Reply" at bounding box center [1230, 269] width 33 height 16
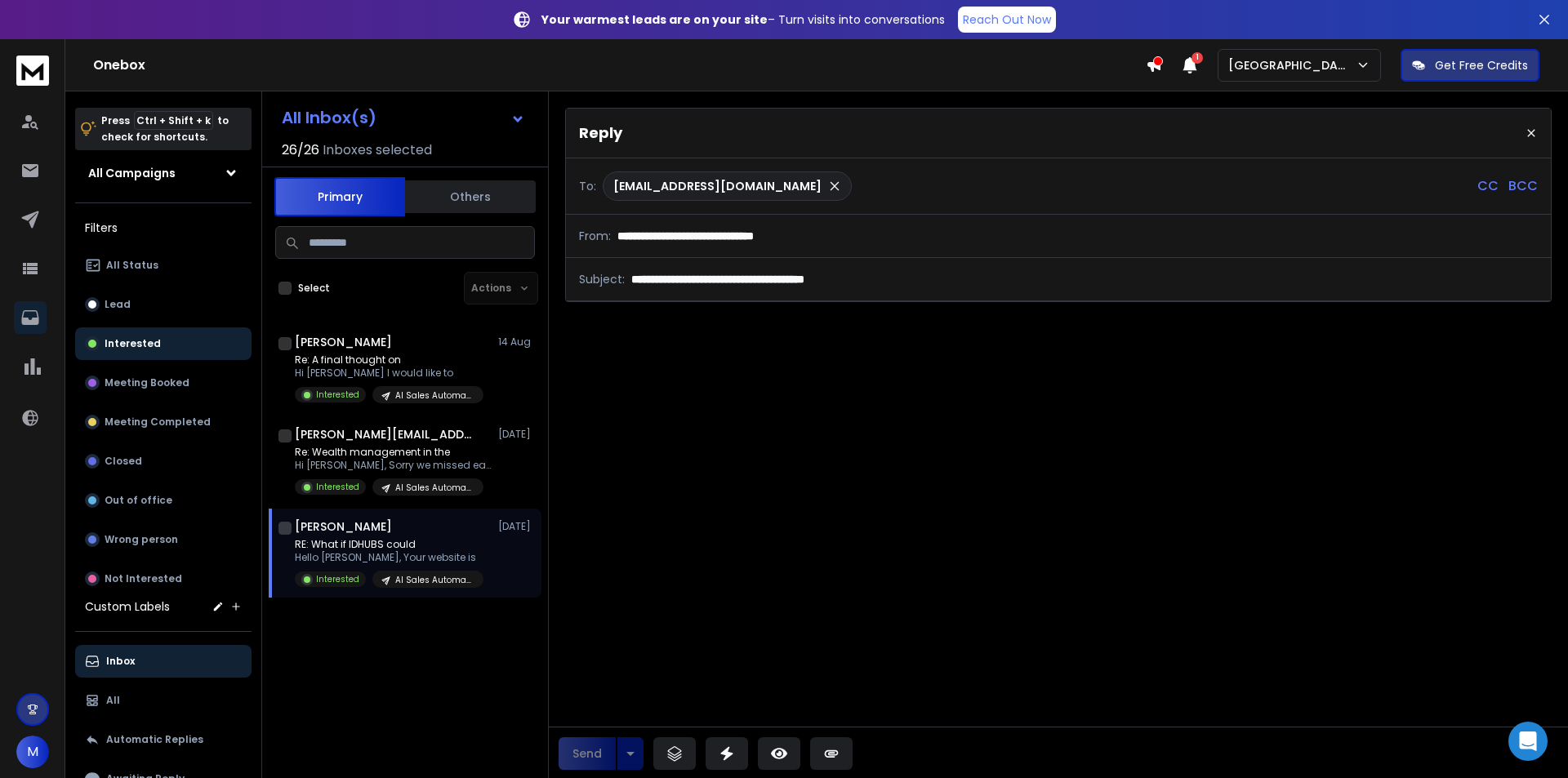
click at [1526, 130] on icon at bounding box center [1531, 132] width 13 height 13
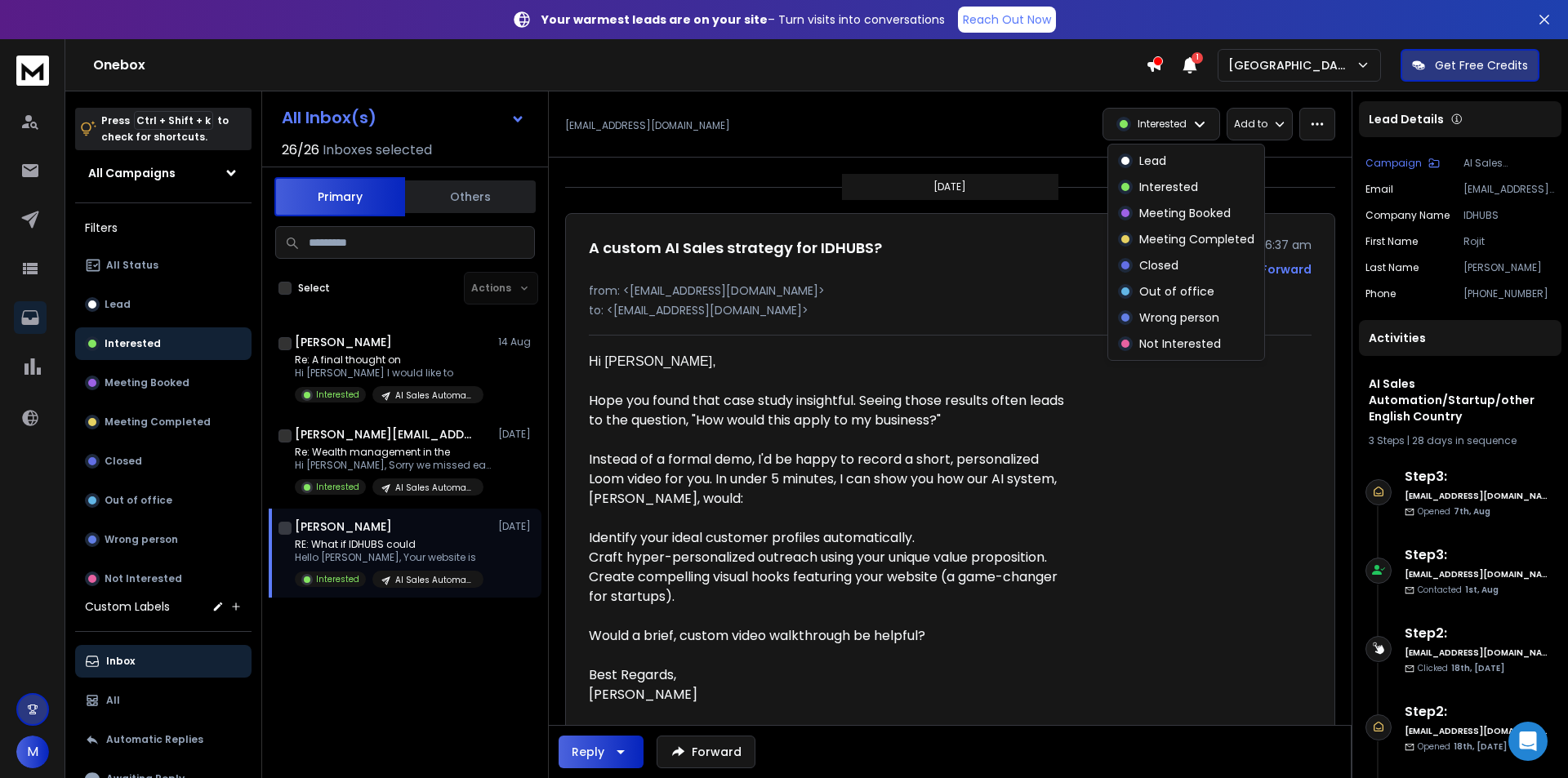
click at [1197, 130] on div "Interested" at bounding box center [1160, 124] width 116 height 31
click at [1132, 320] on span at bounding box center [1125, 317] width 14 height 14
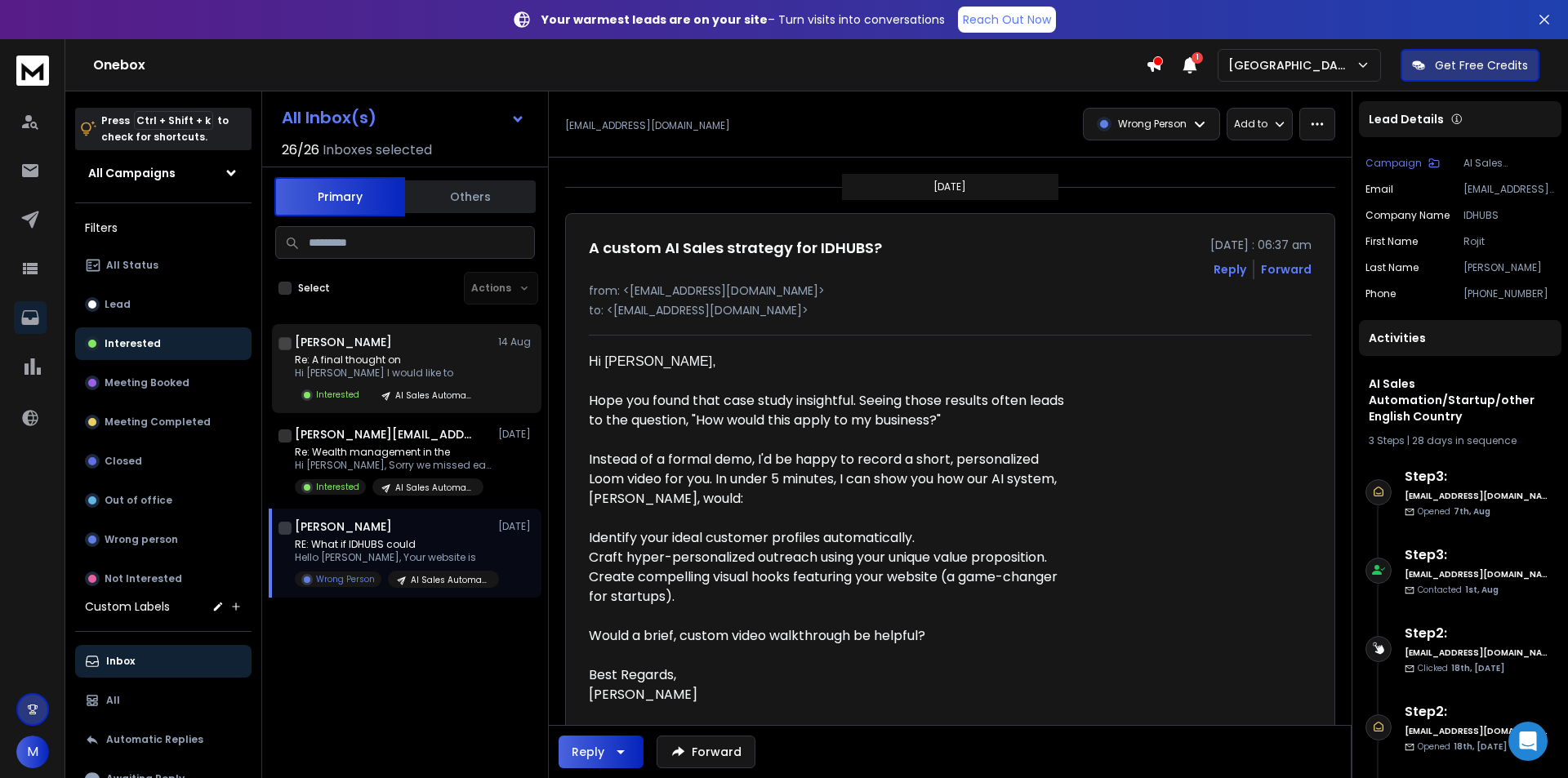
click at [453, 347] on div "[PERSON_NAME] [DATE]" at bounding box center [414, 342] width 240 height 16
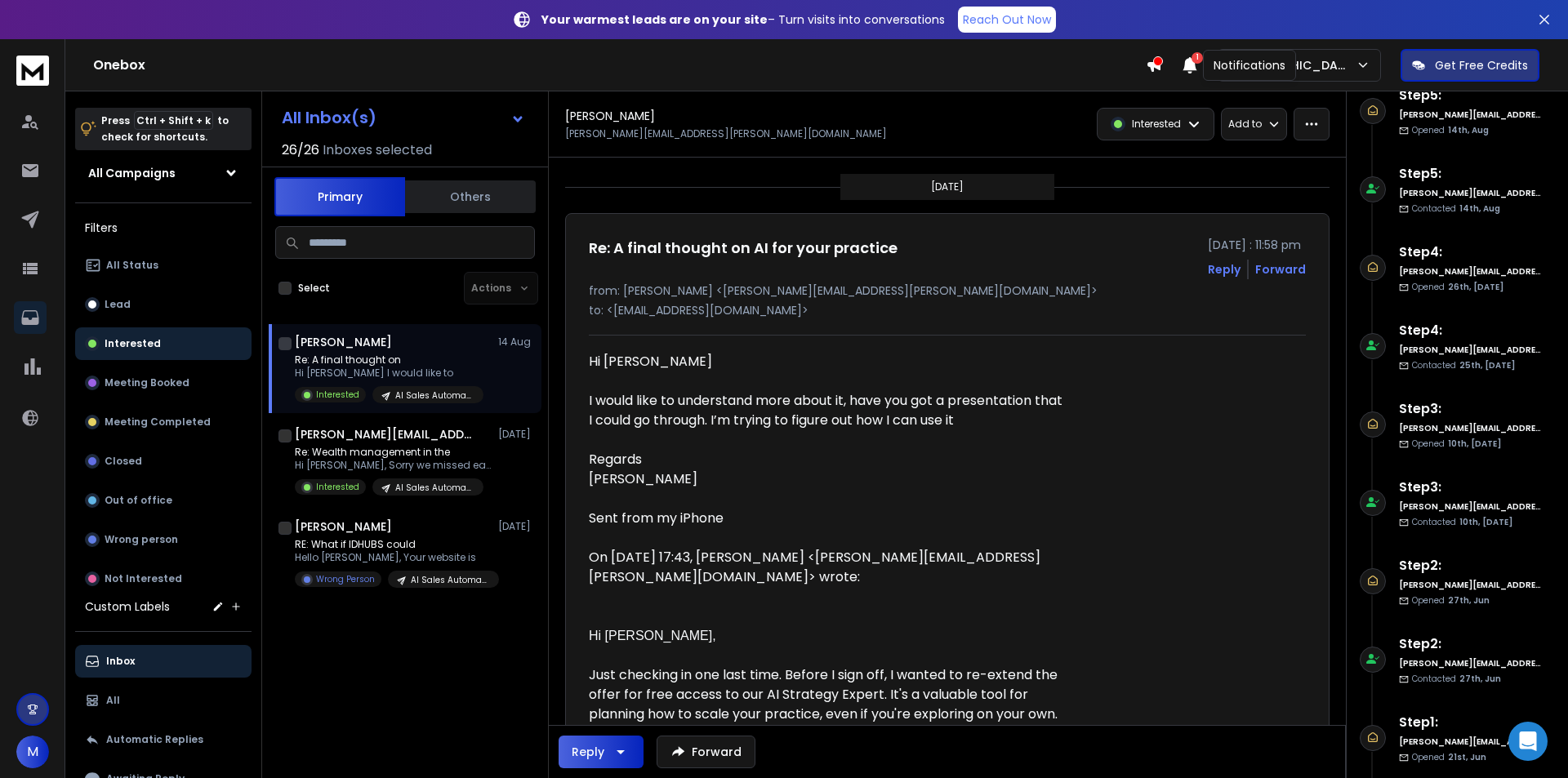
click at [1198, 64] on icon at bounding box center [1189, 64] width 16 height 16
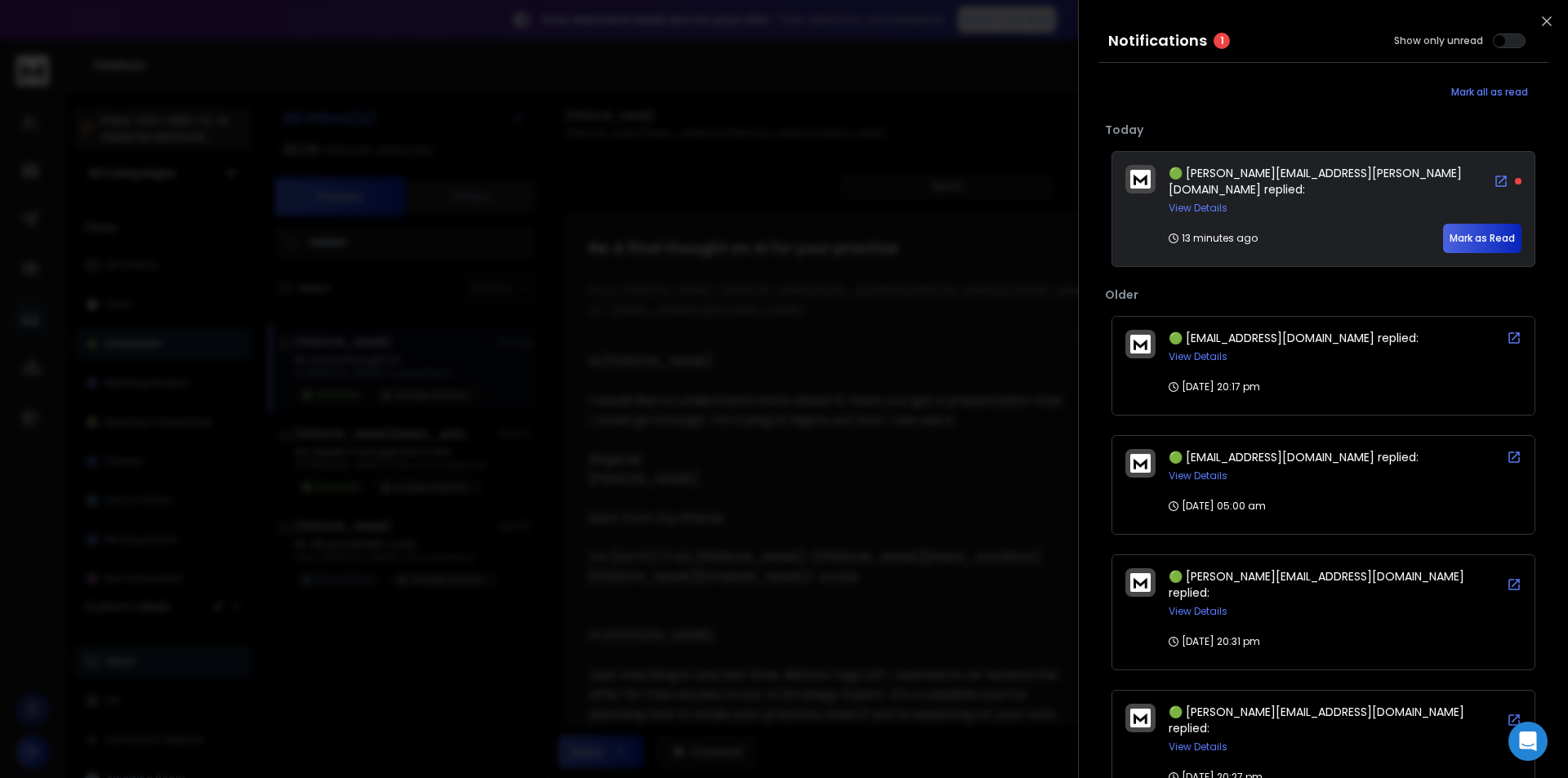
click at [1473, 224] on button "Mark as Read" at bounding box center [1482, 238] width 78 height 30
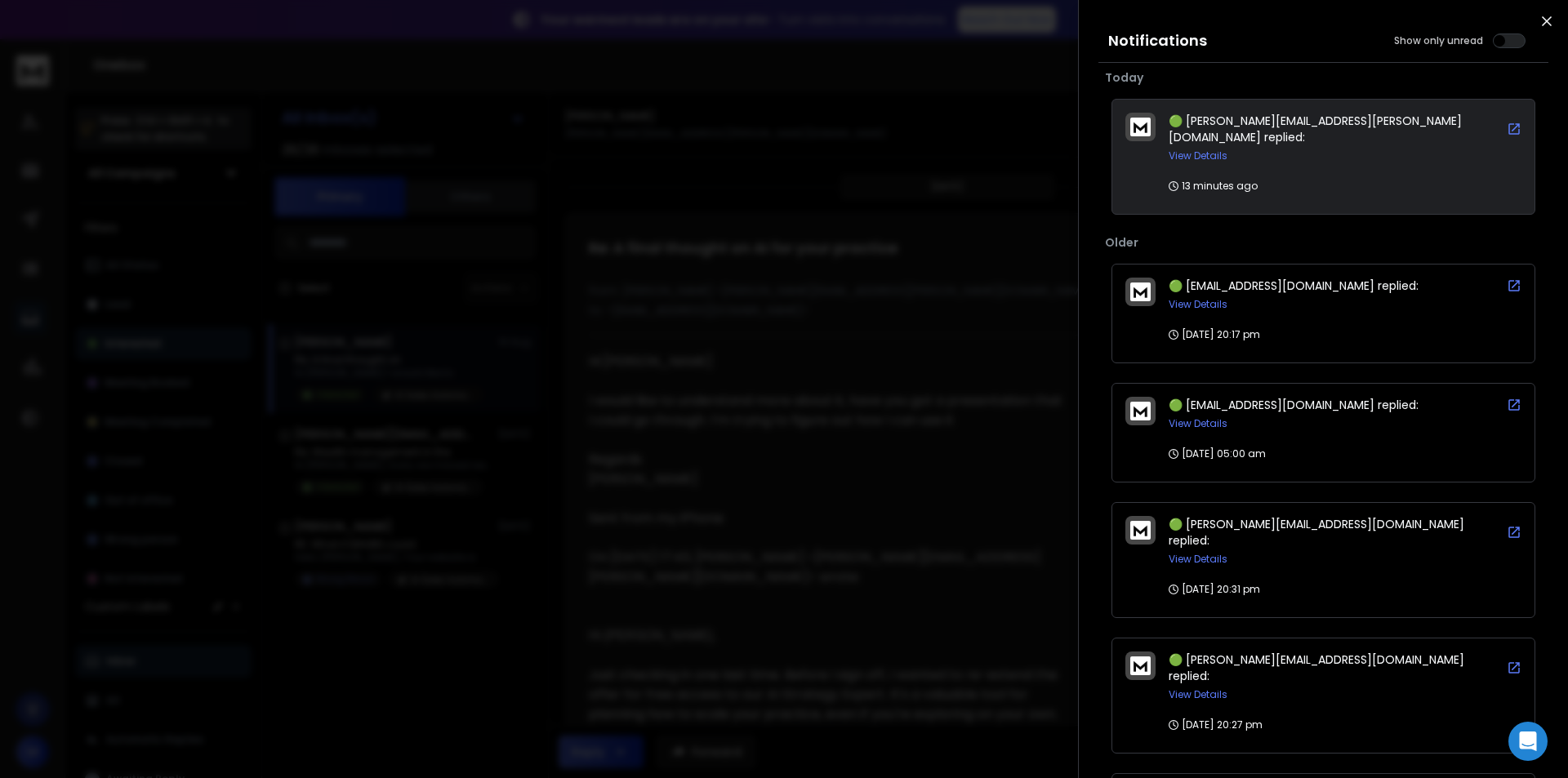
click at [1542, 16] on icon "button" at bounding box center [1546, 20] width 16 height 16
